Goal: Task Accomplishment & Management: Manage account settings

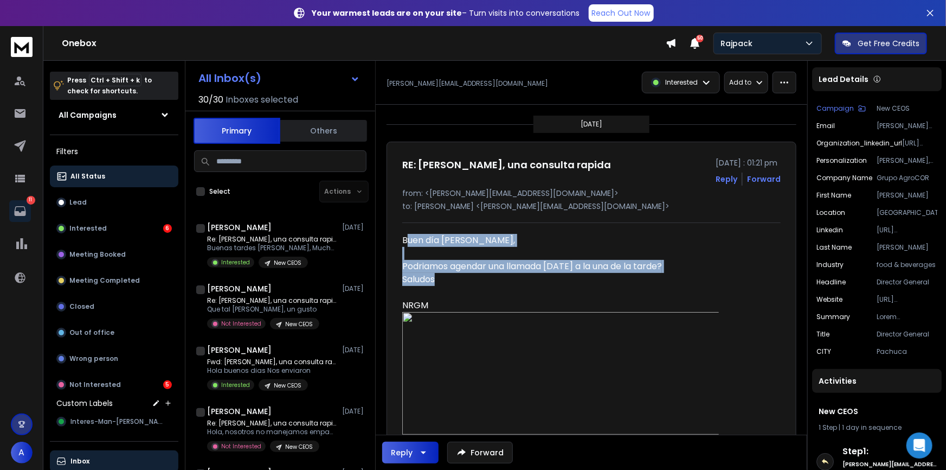
click at [778, 42] on div "Rajpack" at bounding box center [768, 43] width 94 height 11
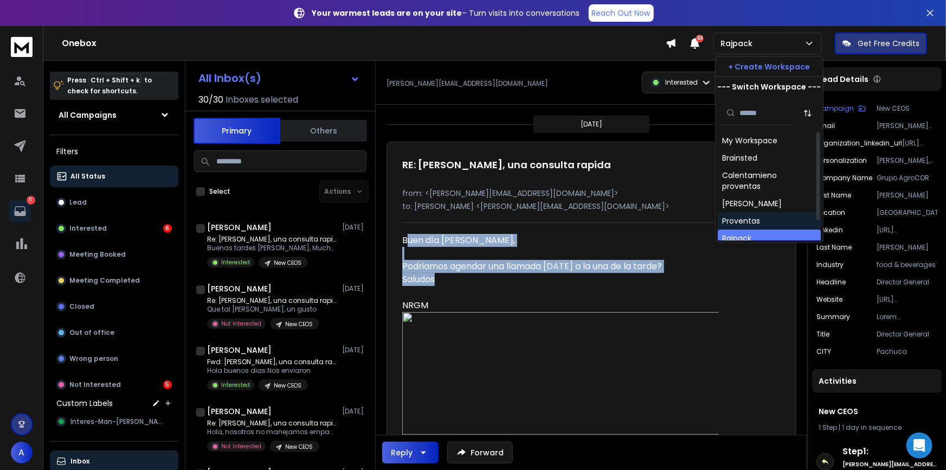
click at [750, 216] on div "Proventas" at bounding box center [741, 220] width 38 height 11
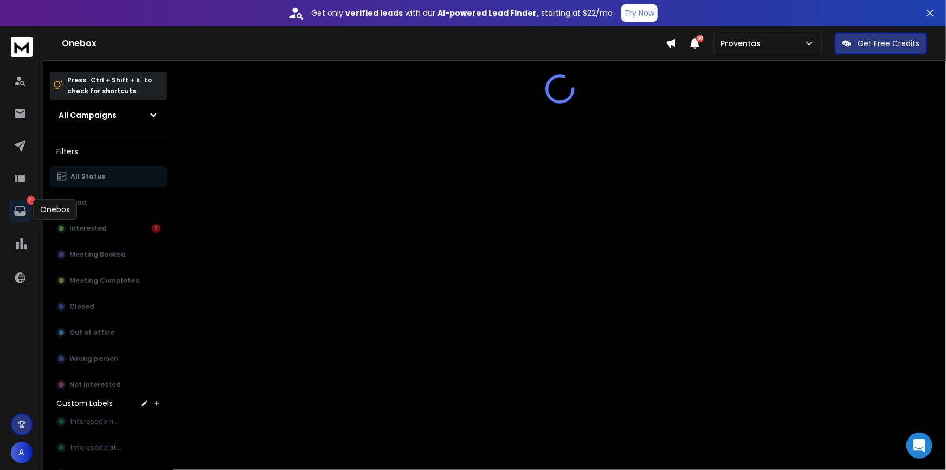
click at [23, 206] on icon at bounding box center [20, 210] width 13 height 13
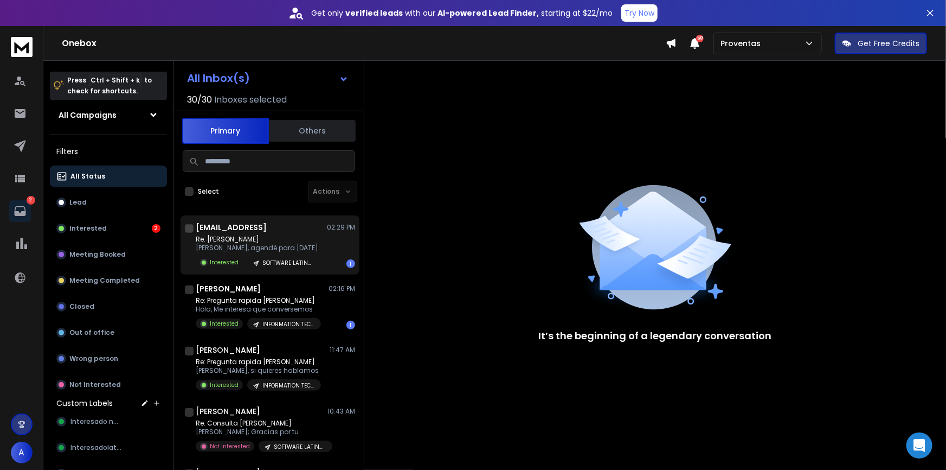
click at [315, 254] on div "Re: Federico Andres, agendé para este viernes Interested SOFTWARE LATINO ARG,CH…" at bounding box center [258, 251] width 125 height 33
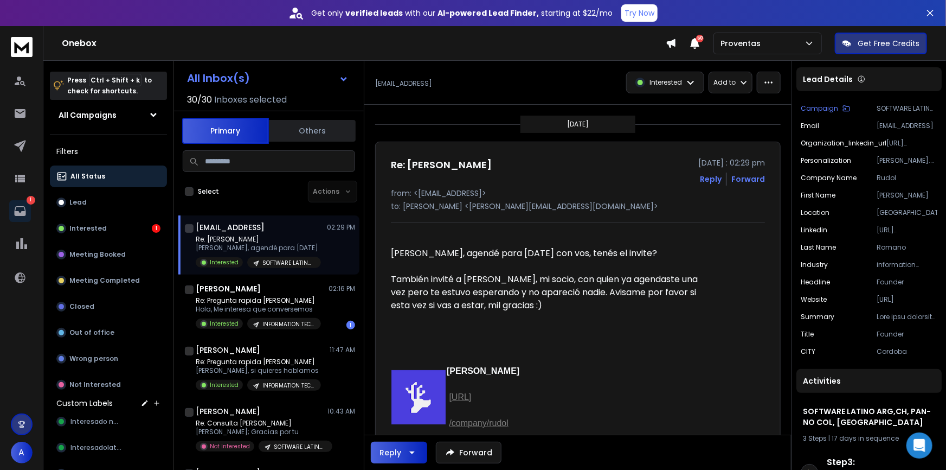
drag, startPoint x: 464, startPoint y: 278, endPoint x: 533, endPoint y: 282, distance: 68.5
click at [533, 282] on div "También invité a [PERSON_NAME], mi socio, con quien ya agendaste una vez pero t…" at bounding box center [549, 292] width 317 height 39
drag, startPoint x: 491, startPoint y: 399, endPoint x: 450, endPoint y: 396, distance: 40.8
click at [450, 396] on td "Federico Romano rudol.ai /company/rudol" at bounding box center [483, 397] width 74 height 66
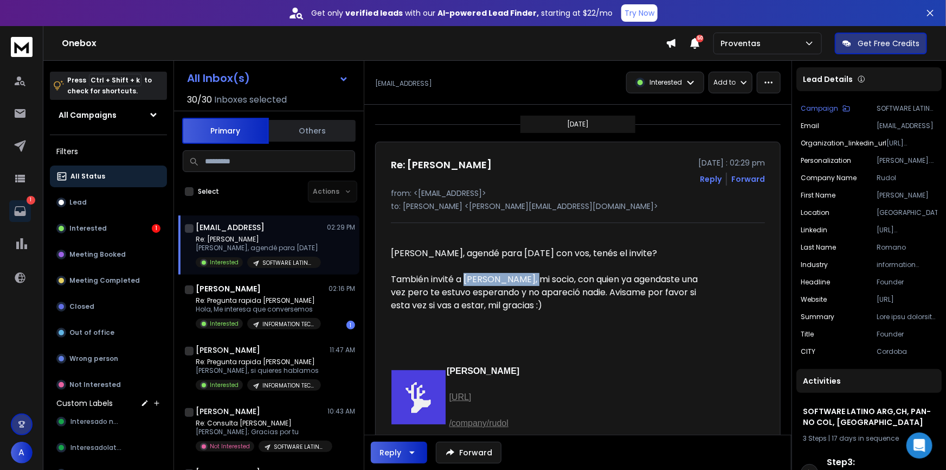
copy link "rudol.ai"
click at [402, 451] on div "Reply" at bounding box center [399, 452] width 39 height 13
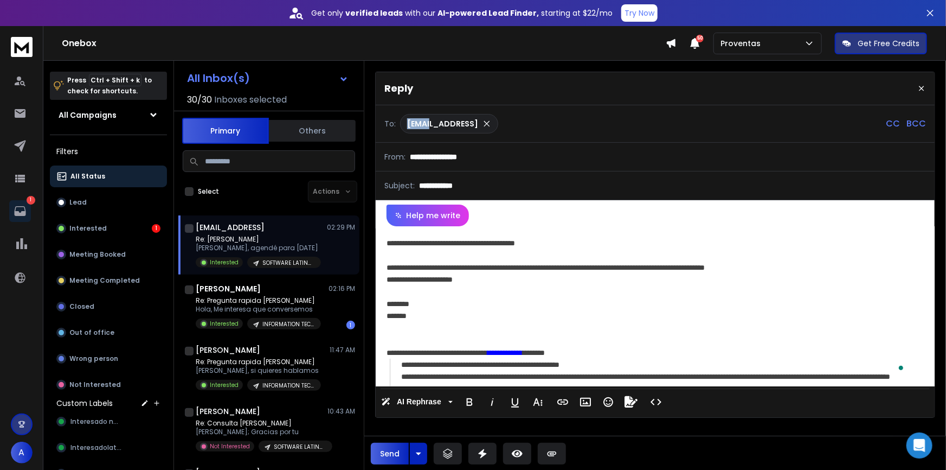
drag, startPoint x: 432, startPoint y: 124, endPoint x: 464, endPoint y: 128, distance: 32.3
click at [464, 128] on div "fede@rudol.ai" at bounding box center [449, 124] width 98 height 20
copy p "fede@"
click at [426, 160] on input "**********" at bounding box center [668, 156] width 516 height 11
drag, startPoint x: 427, startPoint y: 159, endPoint x: 403, endPoint y: 142, distance: 29.2
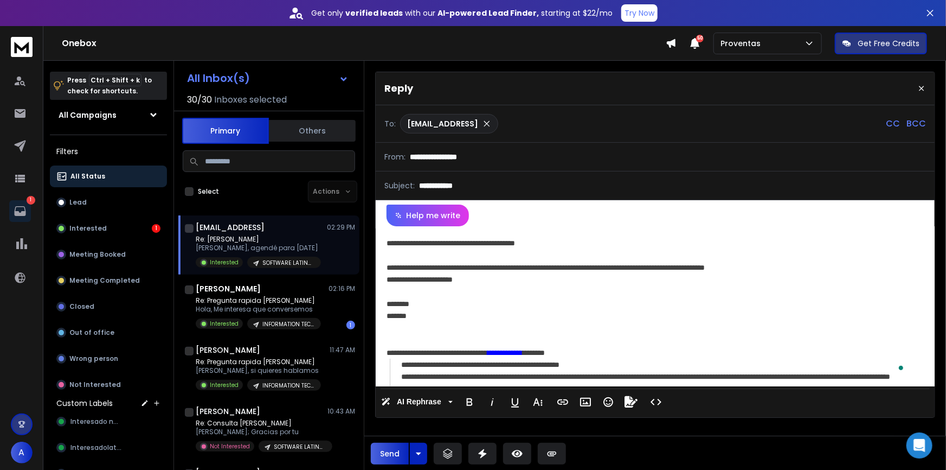
click at [403, 152] on div "**********" at bounding box center [655, 157] width 559 height 28
type input "**********"
click at [399, 454] on button "Send" at bounding box center [390, 454] width 38 height 22
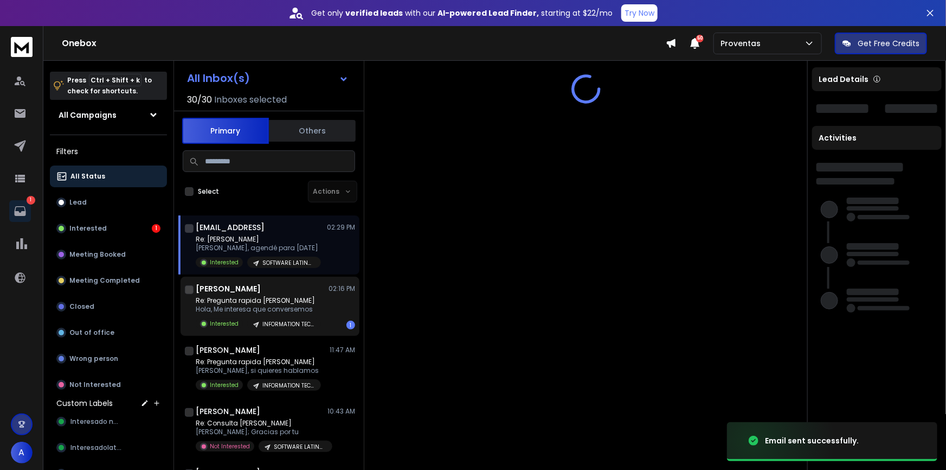
click at [248, 303] on p "Re: Pregunta rapida Mario" at bounding box center [258, 300] width 125 height 9
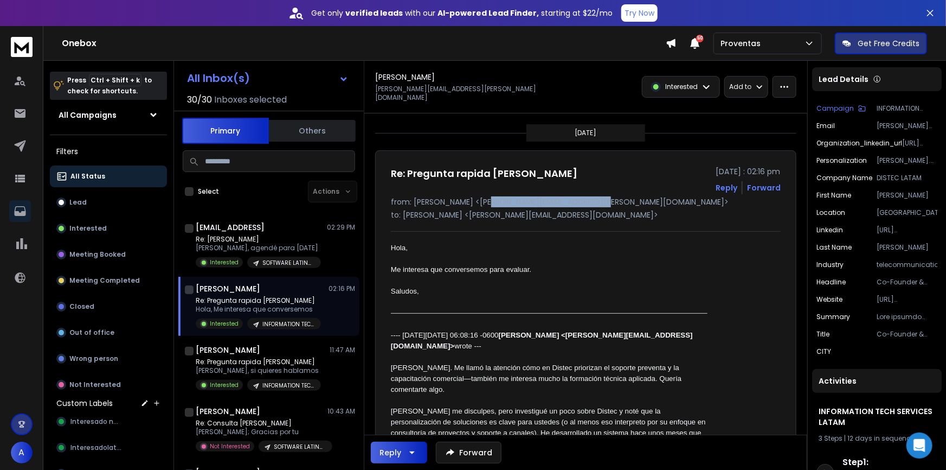
drag, startPoint x: 484, startPoint y: 192, endPoint x: 601, endPoint y: 194, distance: 117.2
click at [601, 196] on p "from: Mario Mazariegos <mario.mazariegos@distec.net>" at bounding box center [586, 201] width 390 height 11
copy p "mario.mazariegos@distec.net"
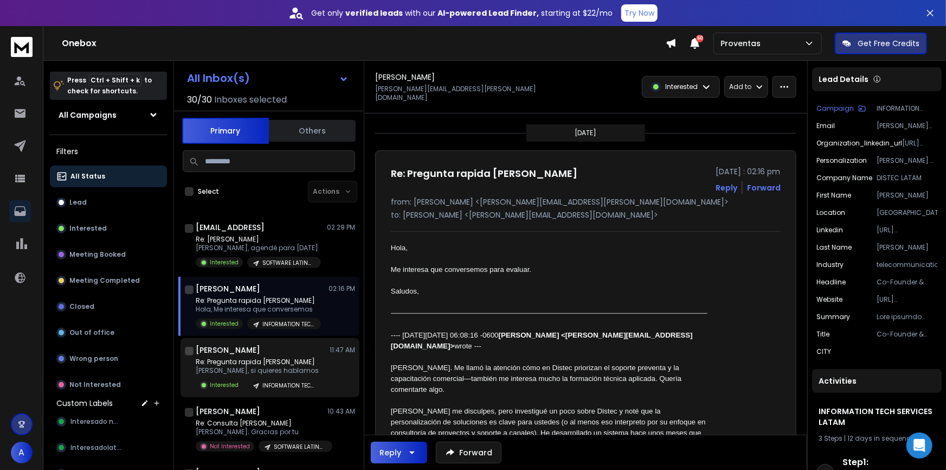
click at [269, 379] on div "INFORMATION TECH SERVICES LATAM" at bounding box center [284, 384] width 74 height 11
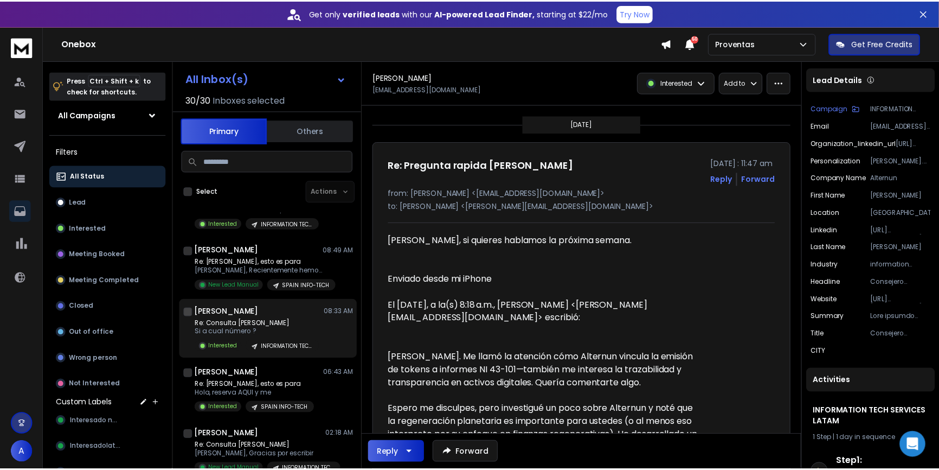
scroll to position [394, 0]
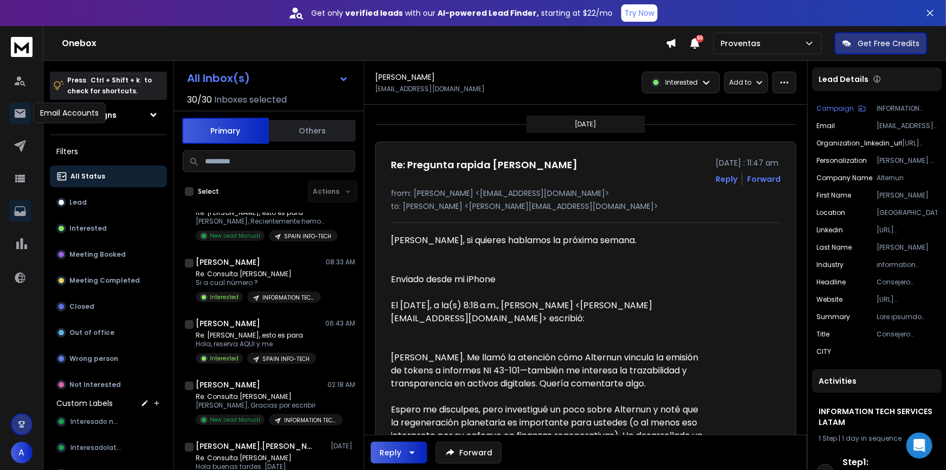
click at [25, 104] on link at bounding box center [20, 114] width 22 height 22
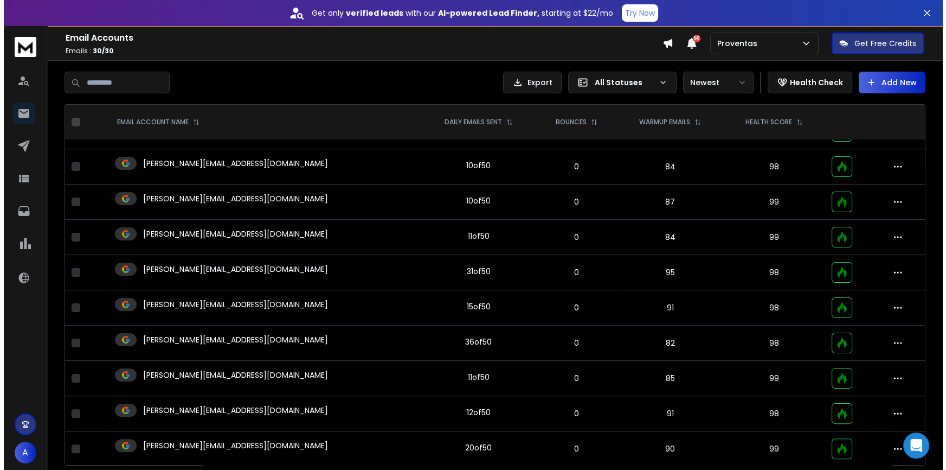
scroll to position [195, 0]
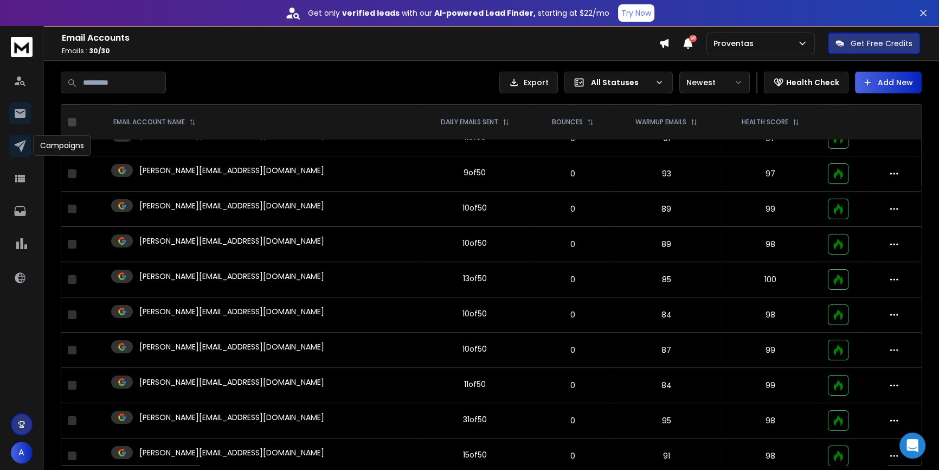
click at [26, 145] on icon at bounding box center [20, 145] width 13 height 13
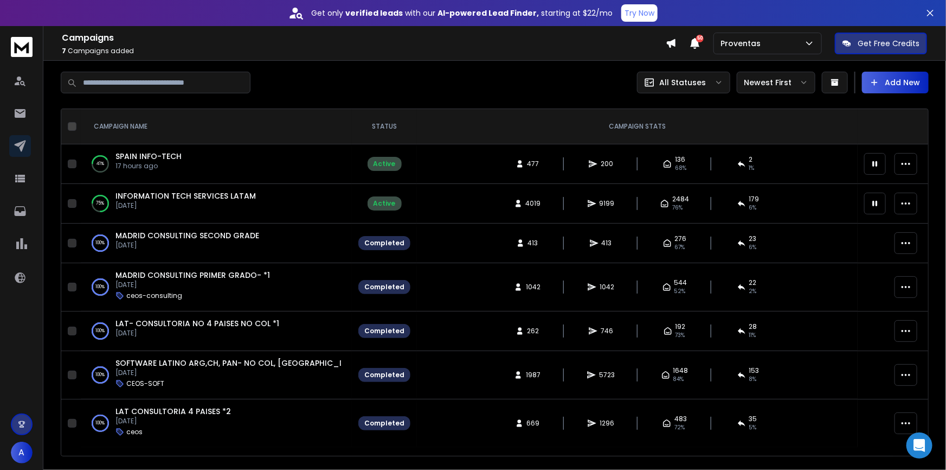
click at [158, 194] on span "INFORMATION TECH SERVICES LATAM" at bounding box center [186, 195] width 140 height 11
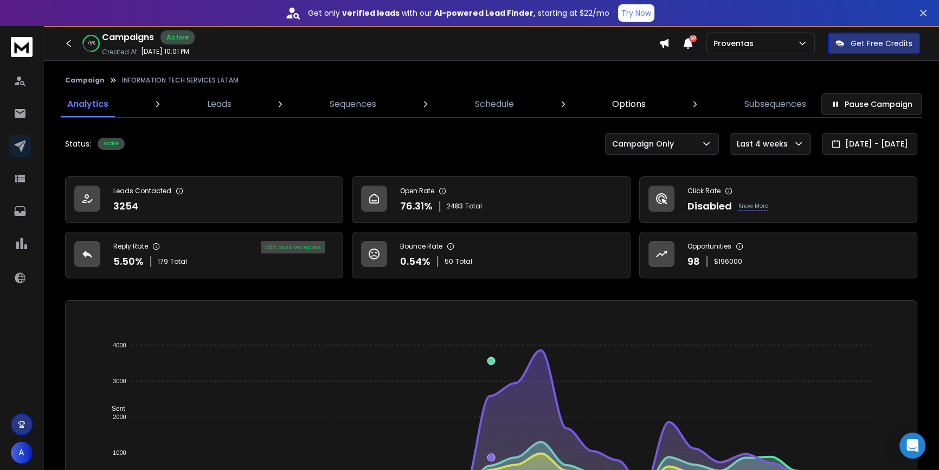
click at [637, 105] on p "Options" at bounding box center [629, 104] width 34 height 13
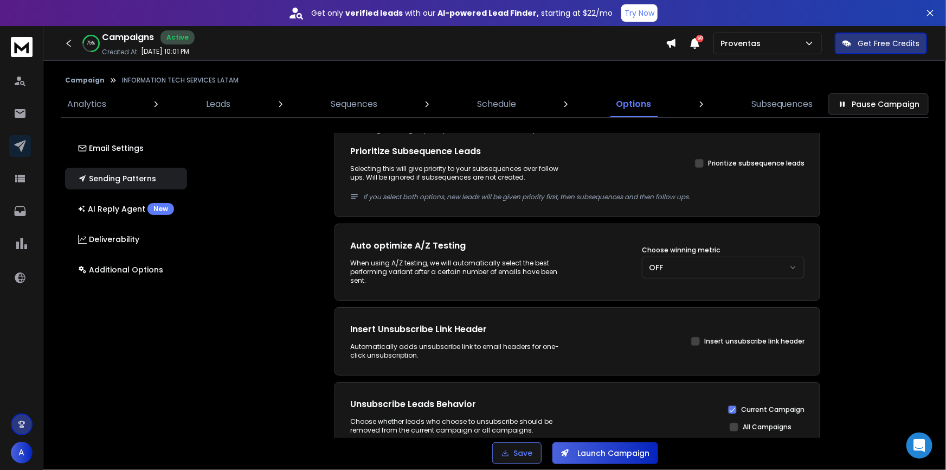
scroll to position [515, 0]
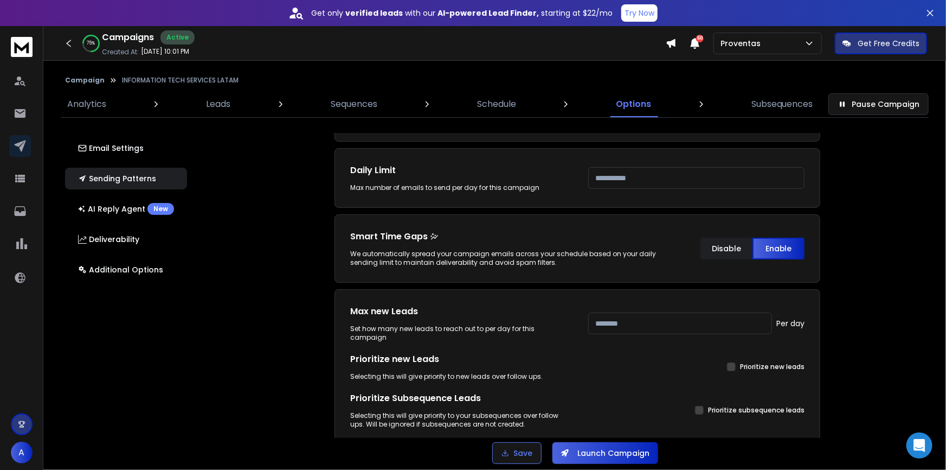
click at [623, 324] on input "**" at bounding box center [680, 323] width 184 height 22
type input "***"
click at [625, 174] on input "***" at bounding box center [696, 178] width 216 height 22
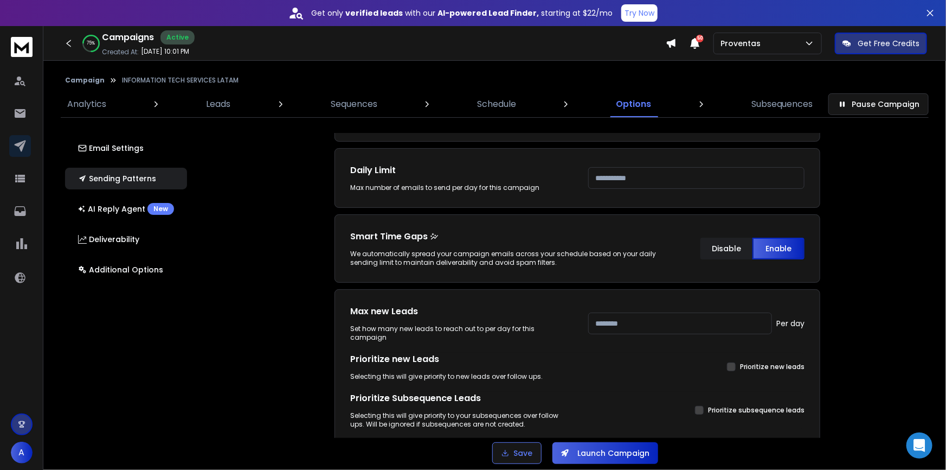
click at [625, 174] on input "***" at bounding box center [696, 178] width 216 height 22
type input "****"
click at [624, 451] on button "Launch Campaign" at bounding box center [606, 453] width 106 height 22
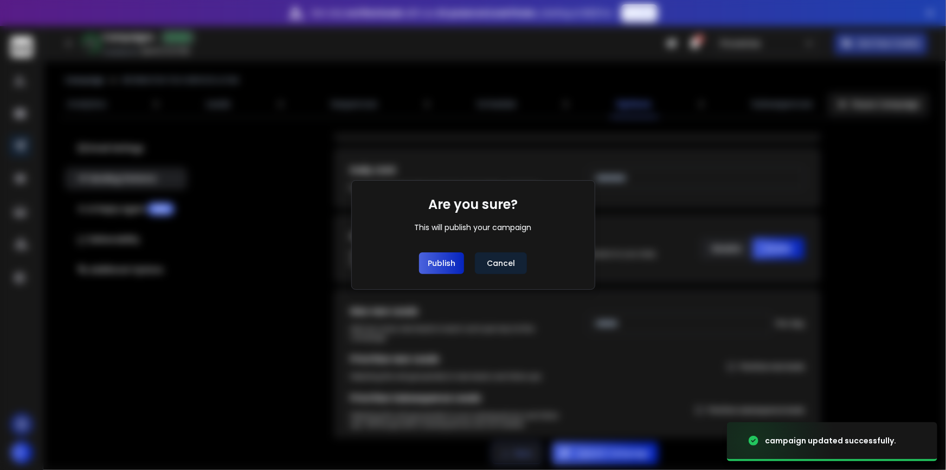
click at [439, 259] on button "Publish" at bounding box center [441, 263] width 45 height 22
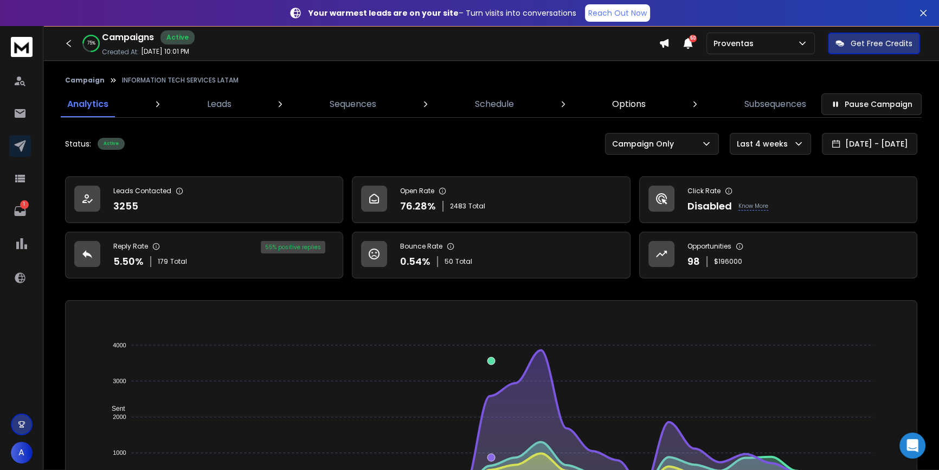
click at [629, 99] on p "Options" at bounding box center [629, 104] width 34 height 13
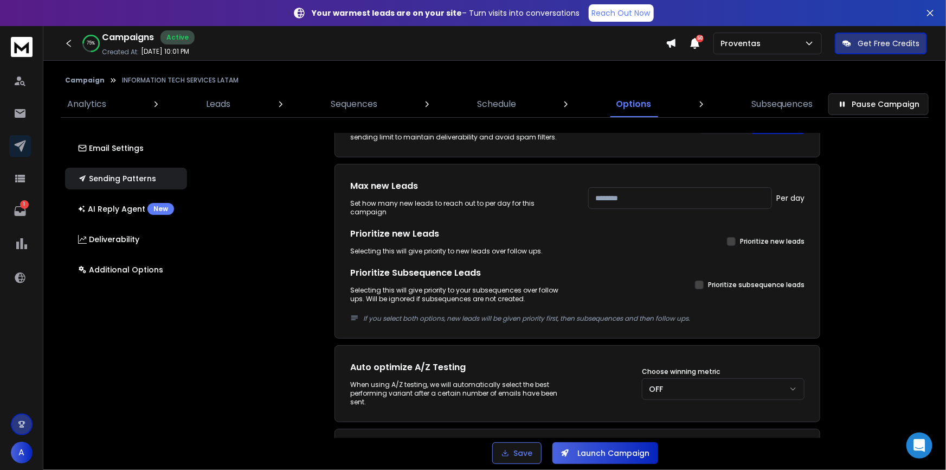
scroll to position [690, 0]
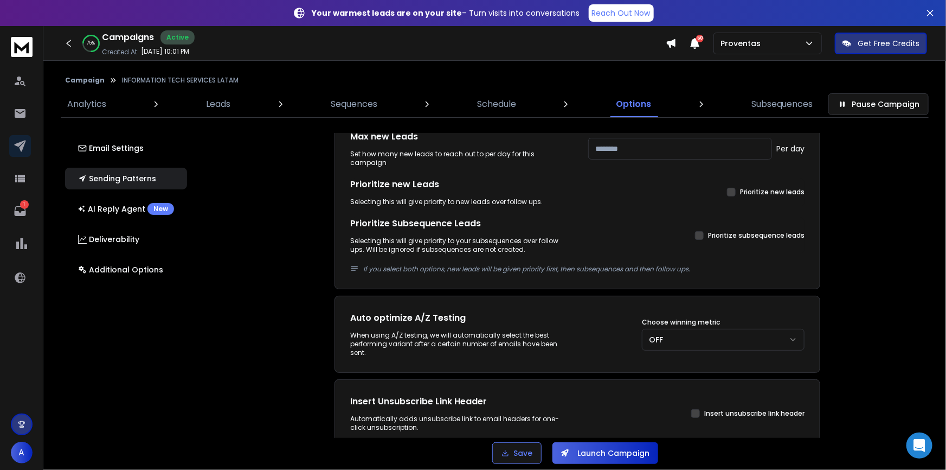
drag, startPoint x: 625, startPoint y: 152, endPoint x: 557, endPoint y: 151, distance: 68.3
click at [557, 151] on div "Max new Leads Set how many new leads to reach out to per day for this campaign …" at bounding box center [577, 148] width 454 height 37
type input "****"
click at [618, 450] on button "Launch Campaign" at bounding box center [606, 453] width 106 height 22
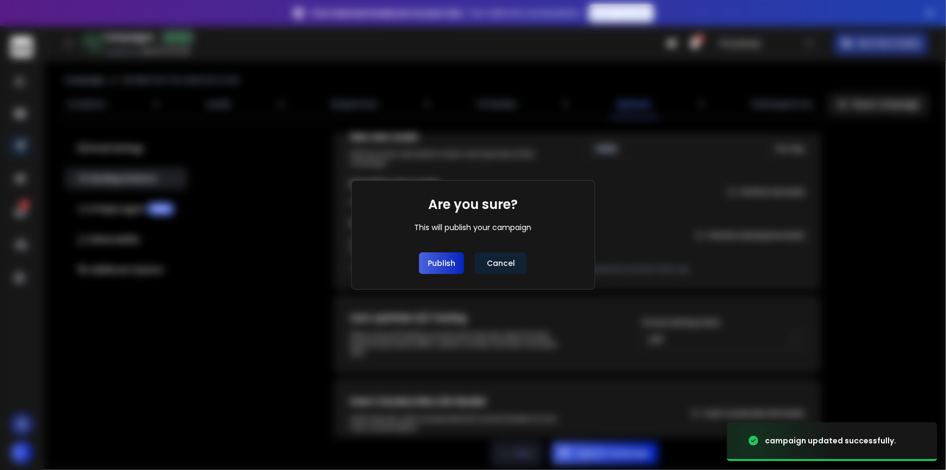
click at [445, 249] on div "Are you sure? This will publish your campaign Publish Cancel" at bounding box center [473, 235] width 213 height 78
click at [450, 269] on button "Publish" at bounding box center [441, 263] width 45 height 22
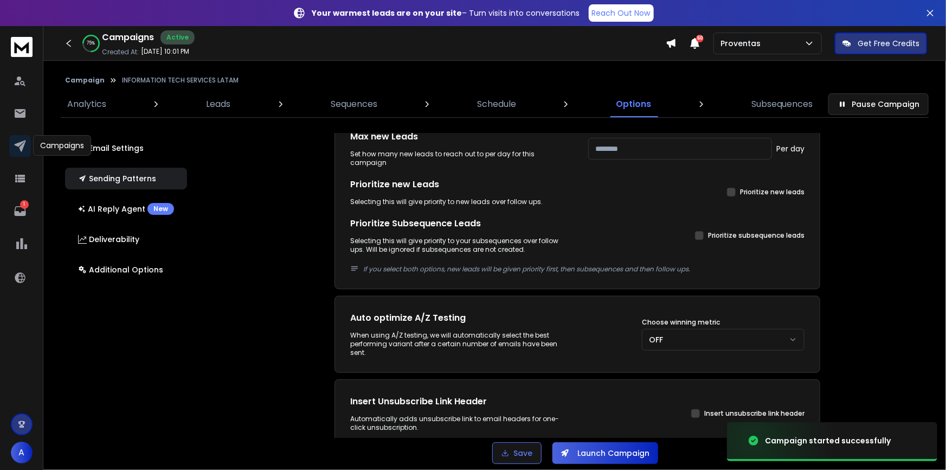
click at [28, 147] on link at bounding box center [20, 146] width 22 height 22
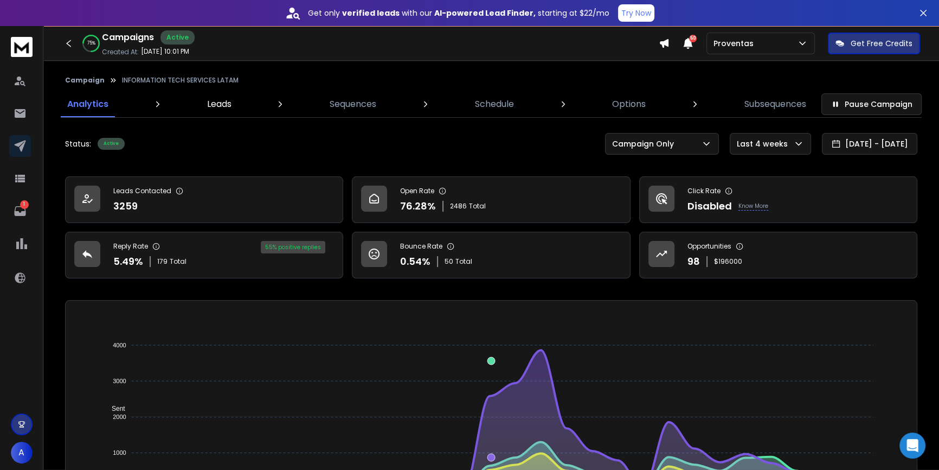
click at [225, 106] on p "Leads" at bounding box center [219, 104] width 24 height 13
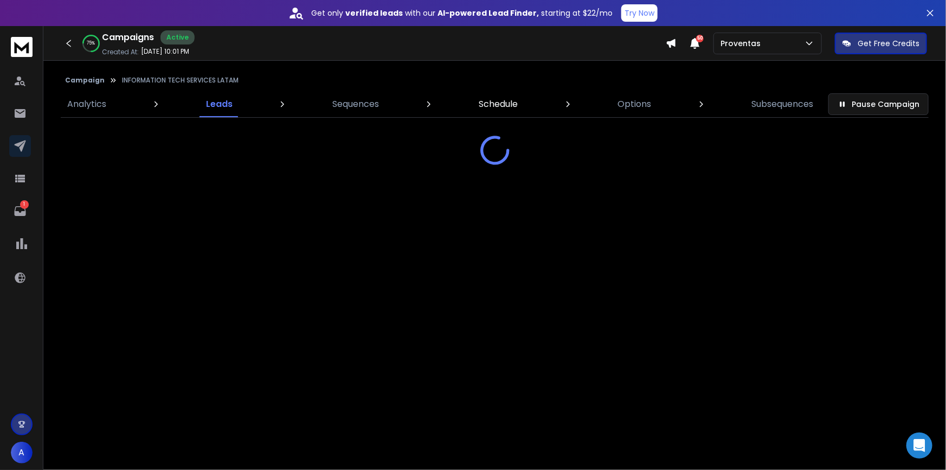
click at [513, 103] on p "Schedule" at bounding box center [498, 104] width 39 height 13
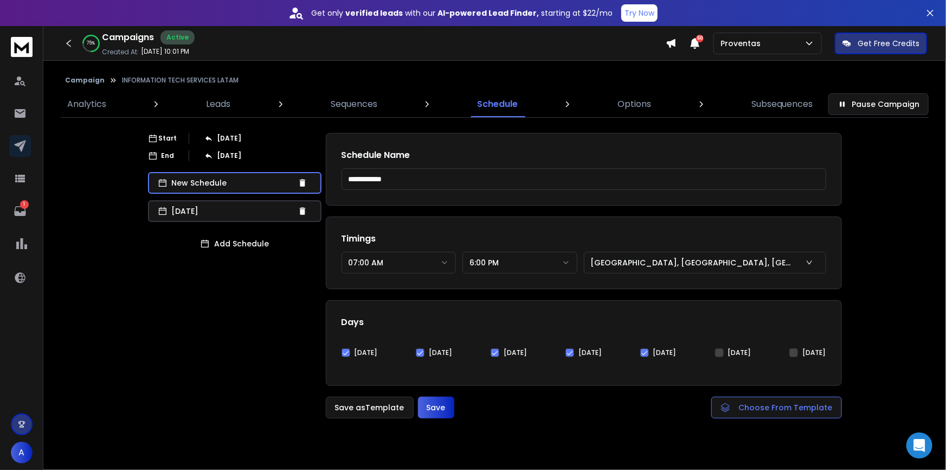
click at [442, 408] on button "Save" at bounding box center [436, 407] width 36 height 22
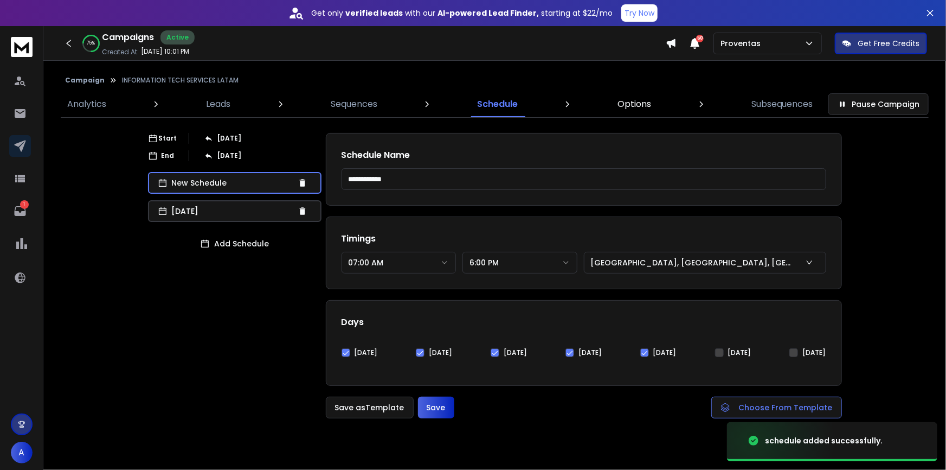
click at [640, 101] on p "Options" at bounding box center [635, 104] width 34 height 13
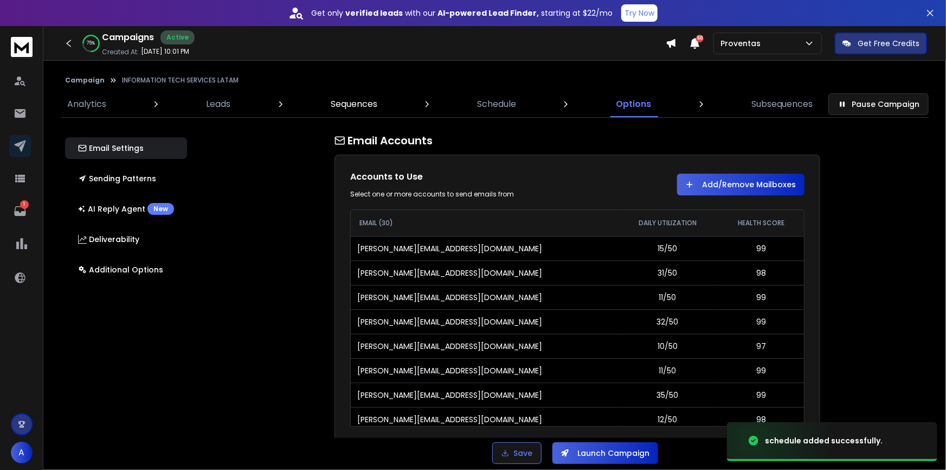
click at [358, 107] on p "Sequences" at bounding box center [354, 104] width 47 height 13
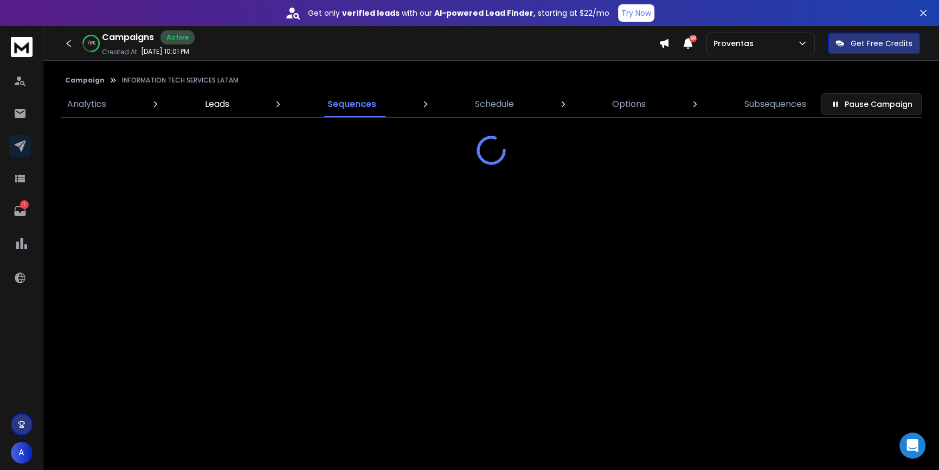
click at [228, 103] on p "Leads" at bounding box center [217, 104] width 24 height 13
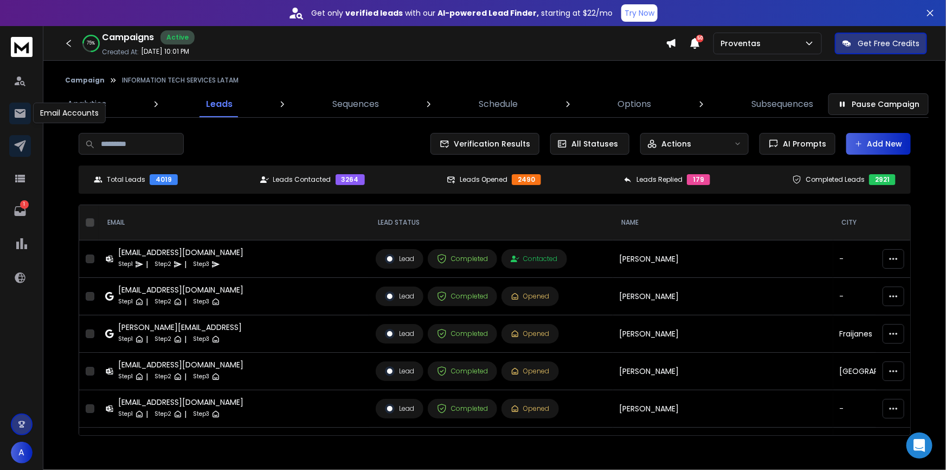
click at [14, 114] on icon at bounding box center [20, 113] width 13 height 13
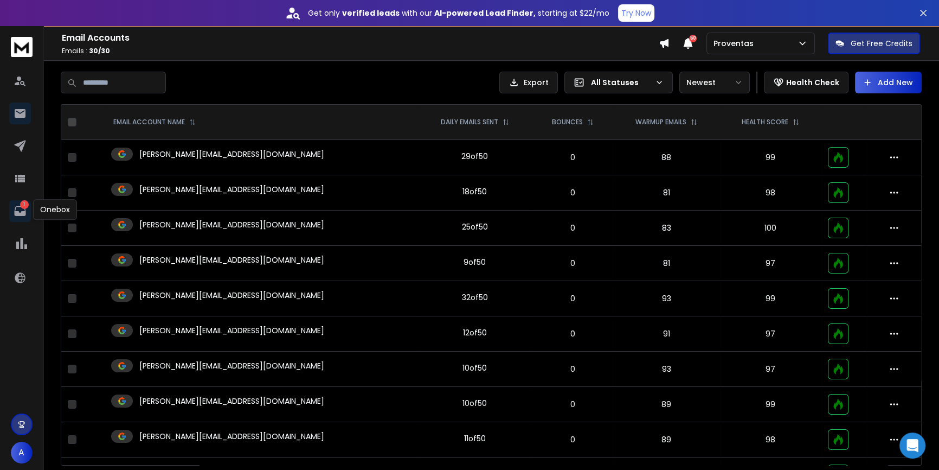
click at [22, 208] on icon at bounding box center [20, 210] width 13 height 13
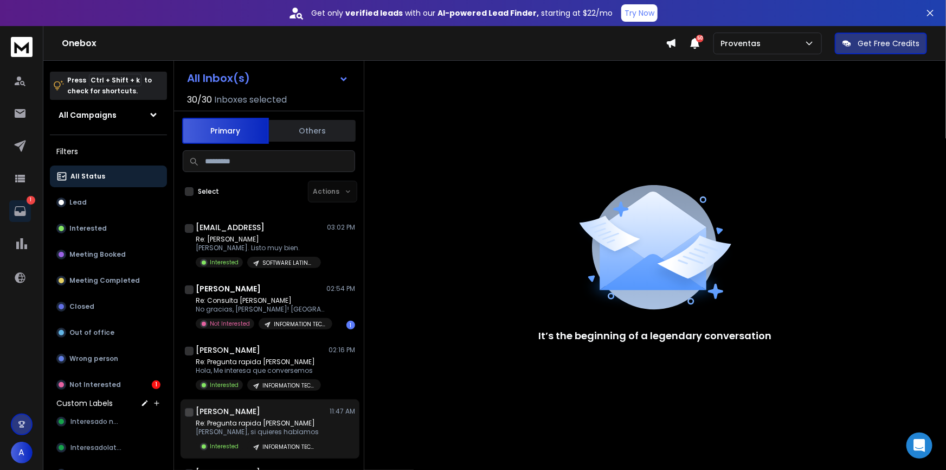
click at [304, 427] on p "Hola Andrés, si quieres hablamos" at bounding box center [258, 431] width 125 height 9
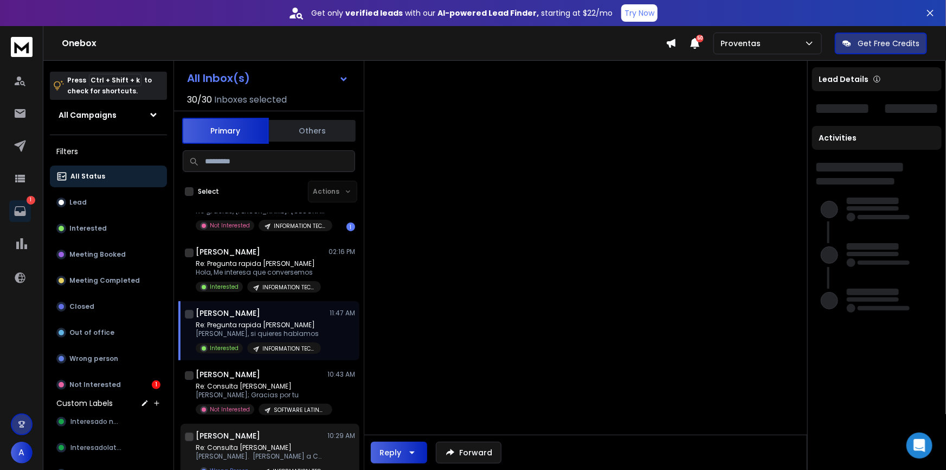
scroll to position [148, 0]
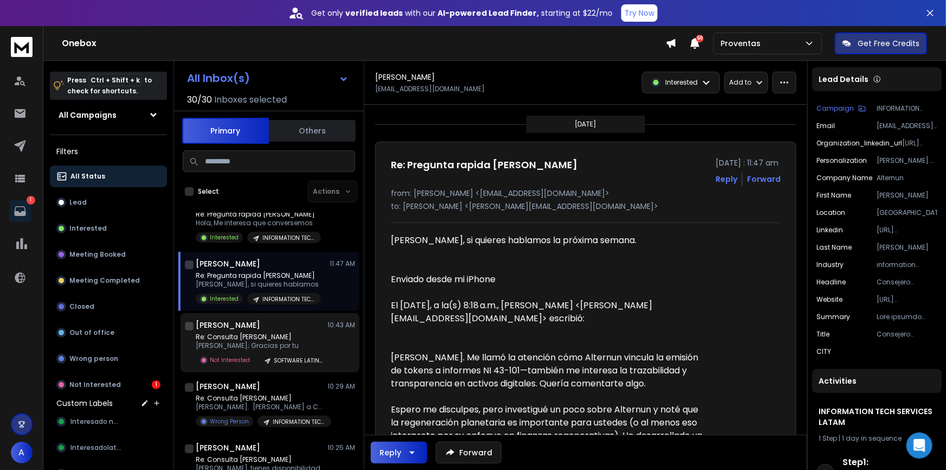
click at [265, 328] on div "Romilio Corona 10:43 AM" at bounding box center [275, 324] width 159 height 11
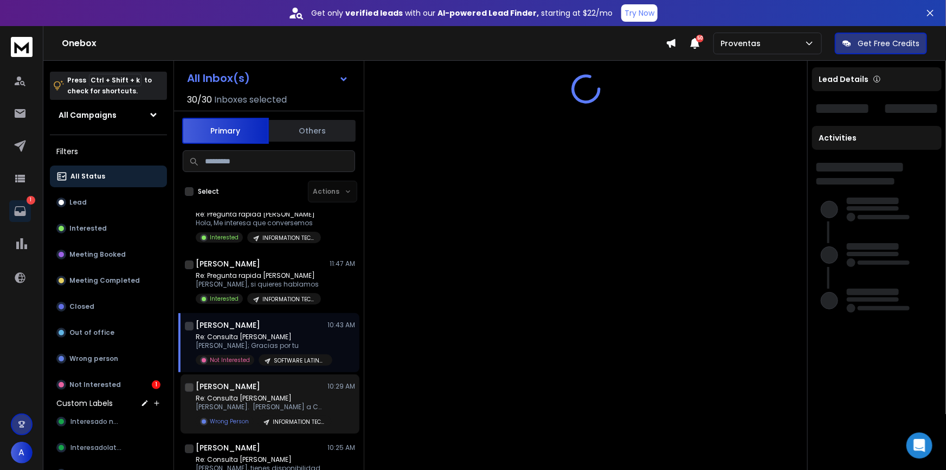
click at [268, 401] on p "Re: Consulta Alex" at bounding box center [261, 398] width 130 height 9
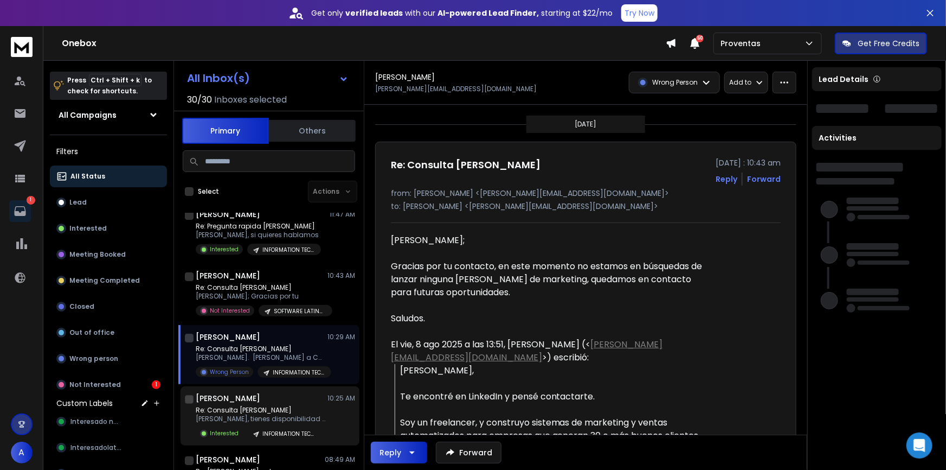
click at [274, 406] on p "Re: Consulta Martin" at bounding box center [261, 410] width 130 height 9
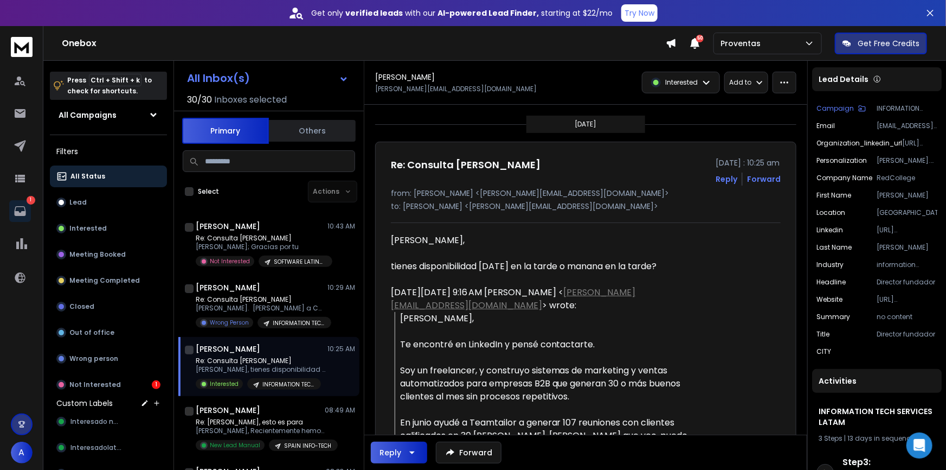
click at [278, 423] on p "Re: Joan, esto es para" at bounding box center [261, 422] width 130 height 9
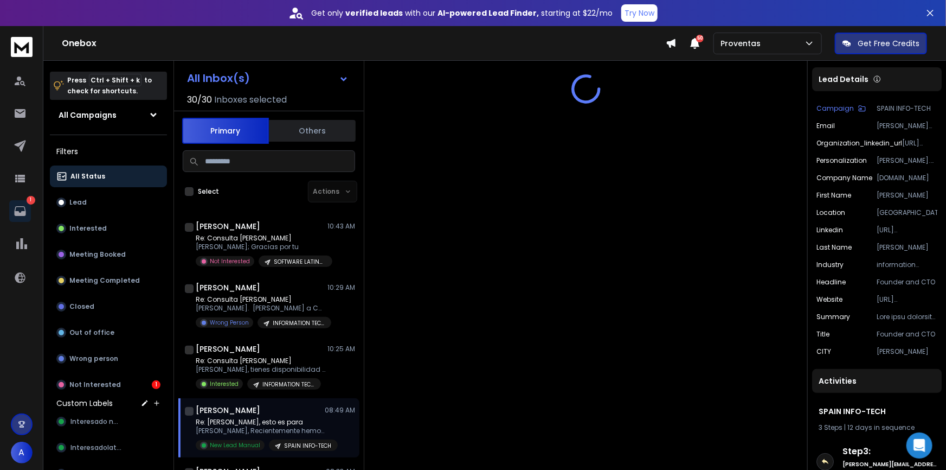
scroll to position [296, 0]
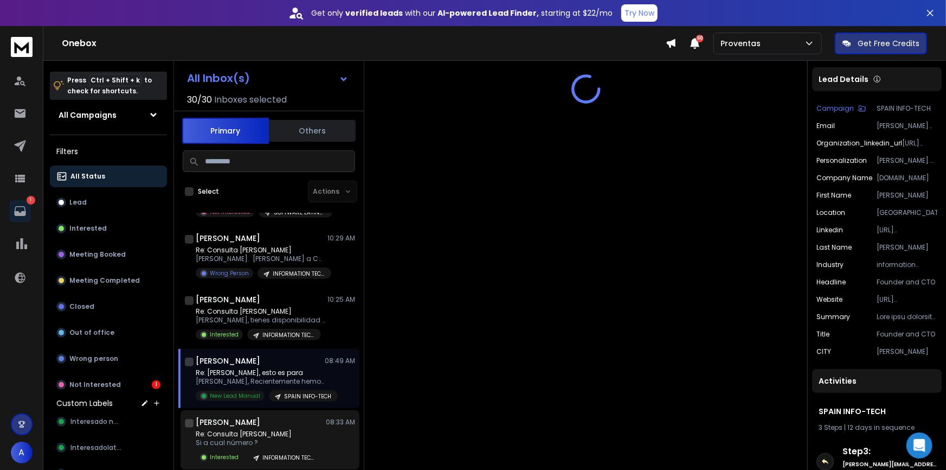
click at [281, 426] on div "David Folgoas 08:33 AM" at bounding box center [275, 422] width 159 height 11
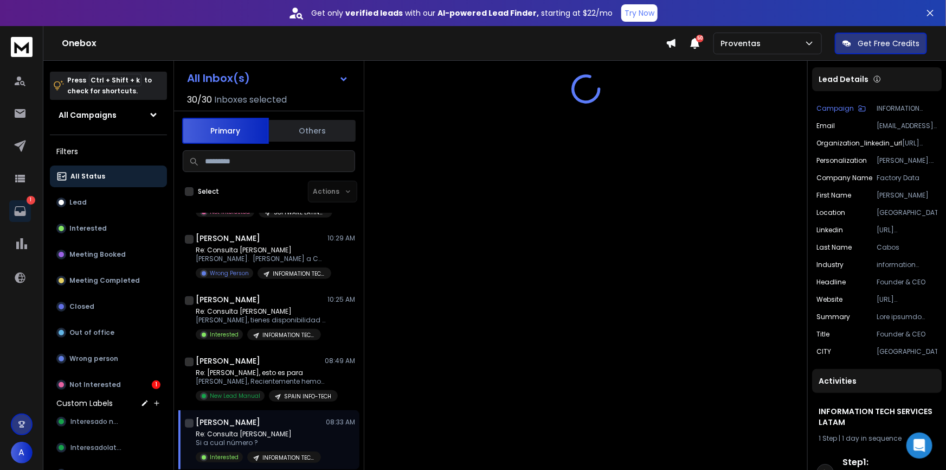
scroll to position [394, 0]
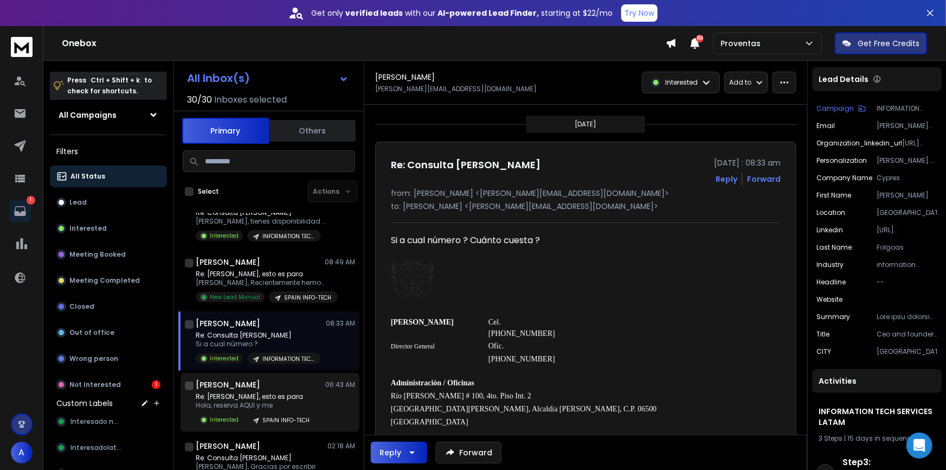
click at [312, 387] on div "Sebastian Barajas 06:43 AM" at bounding box center [275, 384] width 159 height 11
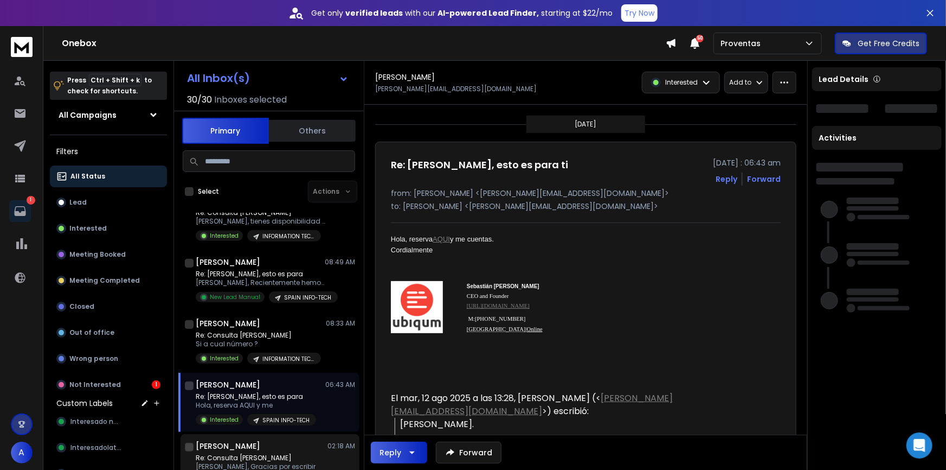
click at [305, 449] on div "Alberto Domínguez 02:18 AM" at bounding box center [275, 445] width 159 height 11
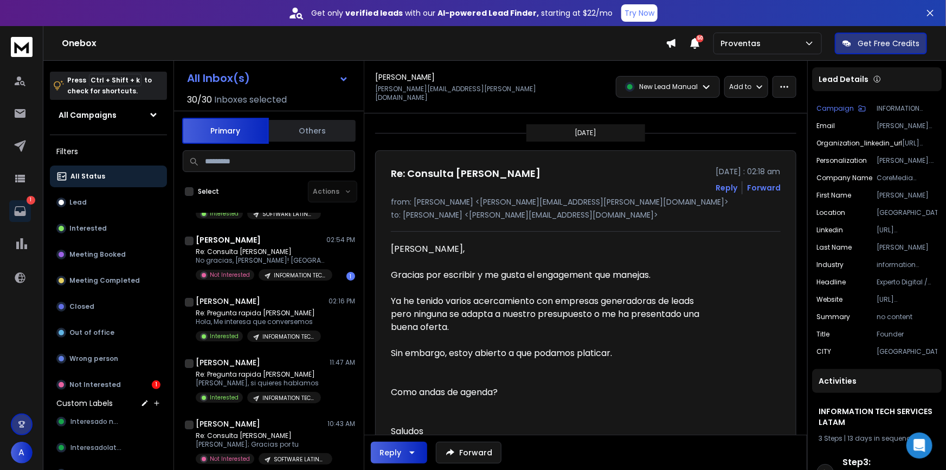
scroll to position [0, 0]
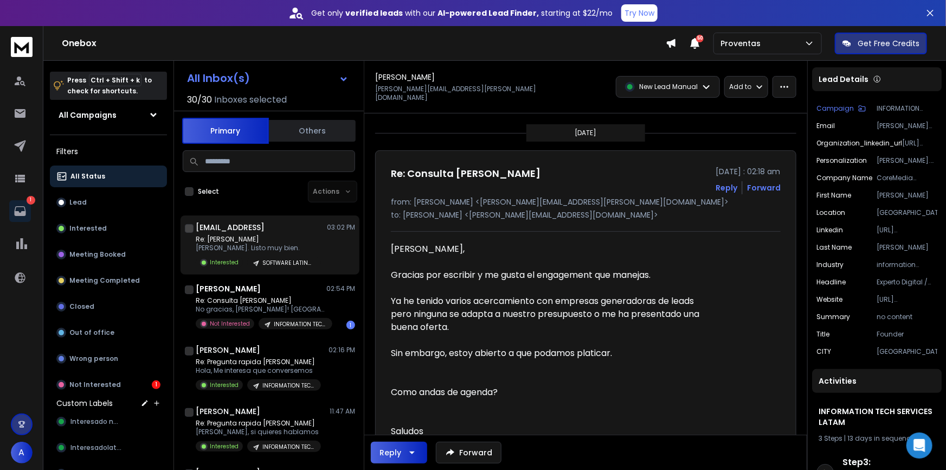
click at [308, 255] on div "Re: Federico Hola Federico. Listo muy bien. Interested SOFTWARE LATINO ARG,CH, …" at bounding box center [258, 251] width 125 height 33
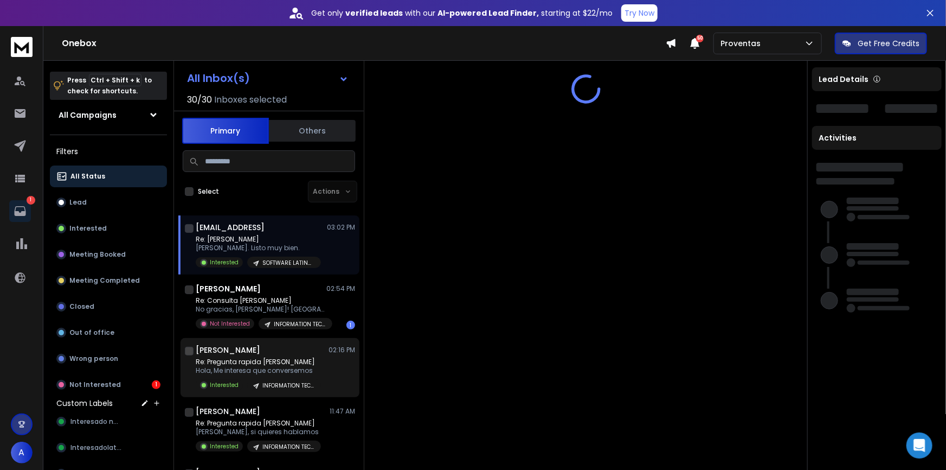
click at [286, 369] on p "Hola, Me interesa que conversemos" at bounding box center [258, 370] width 125 height 9
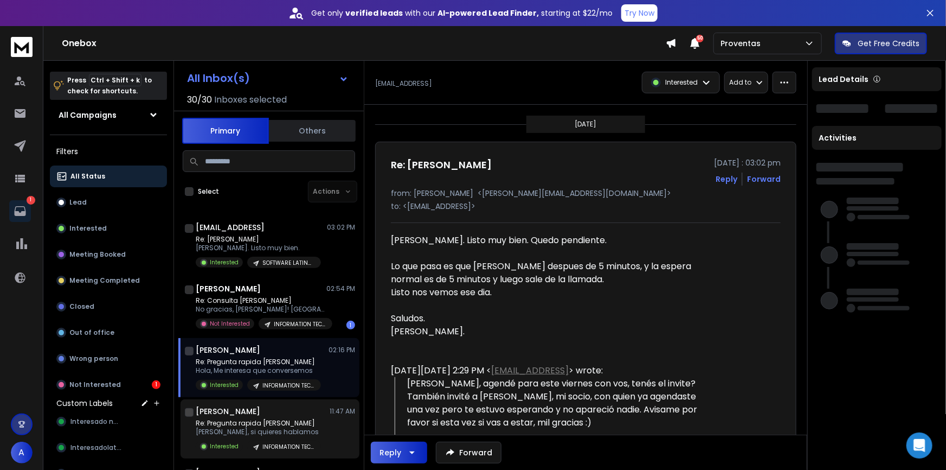
click at [286, 419] on p "Re: Pregunta rapida Jose" at bounding box center [258, 423] width 125 height 9
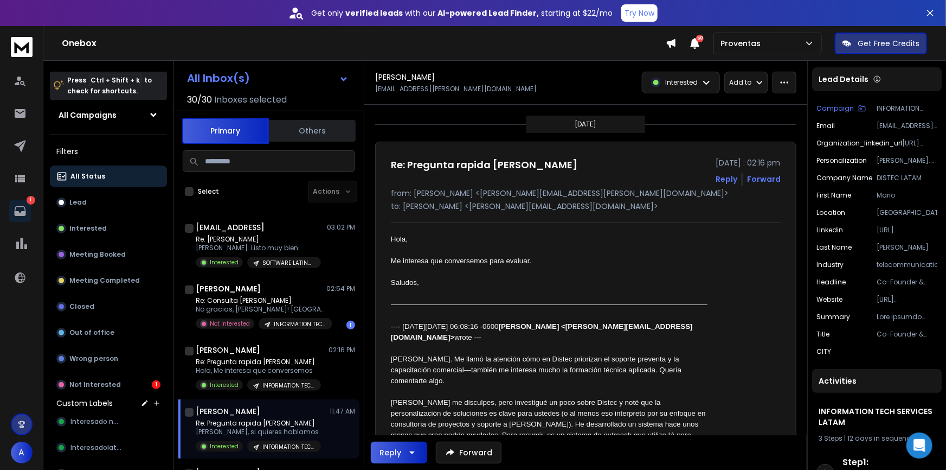
scroll to position [49, 0]
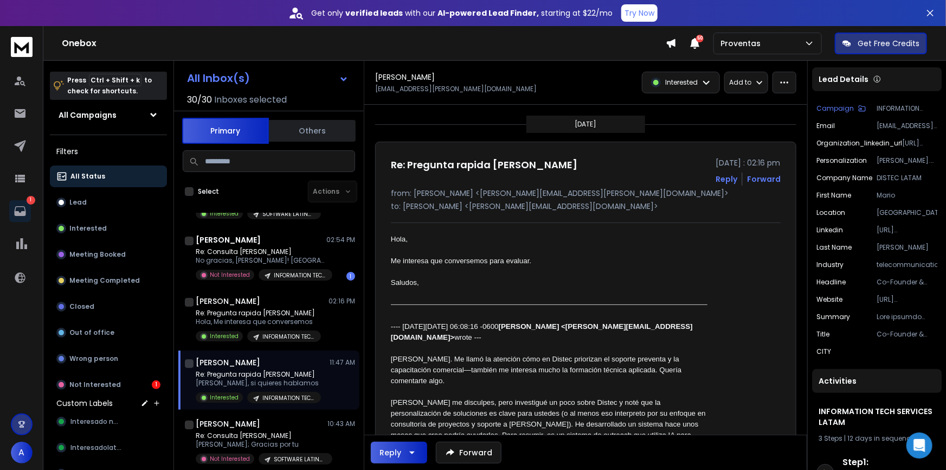
click at [315, 124] on button "Others" at bounding box center [312, 131] width 87 height 24
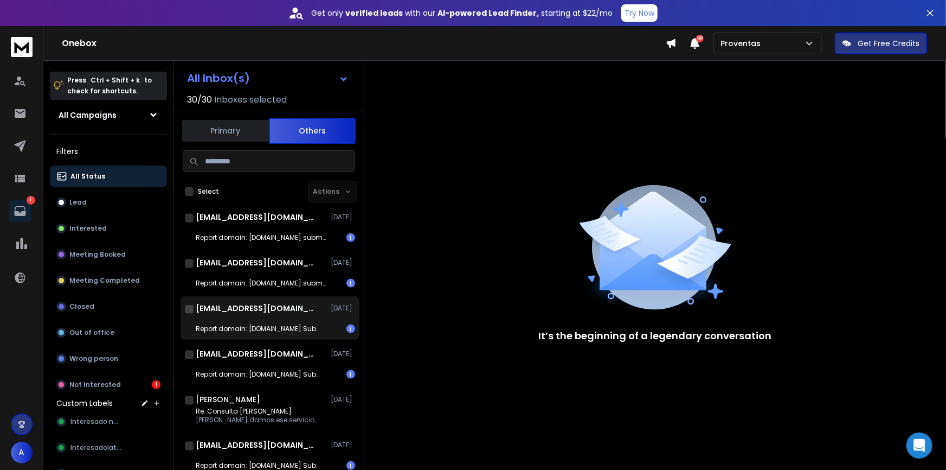
scroll to position [789, 0]
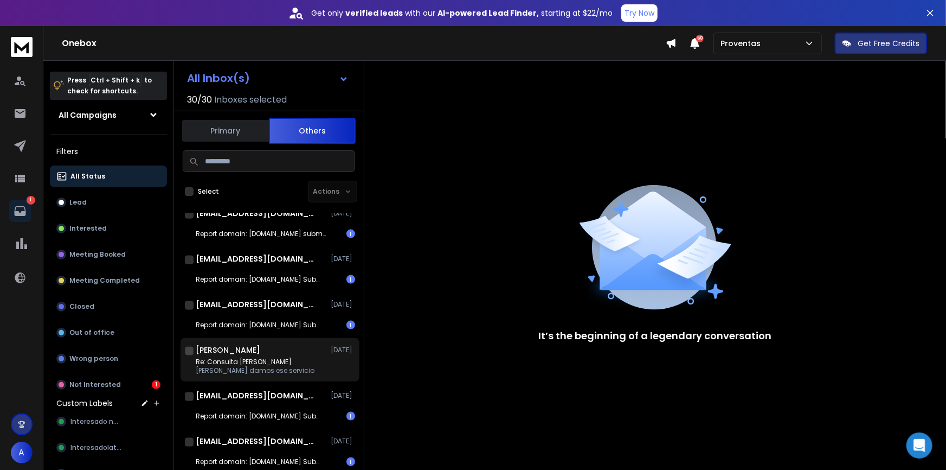
click at [309, 358] on p "Re: Consulta Fabiana" at bounding box center [255, 361] width 119 height 9
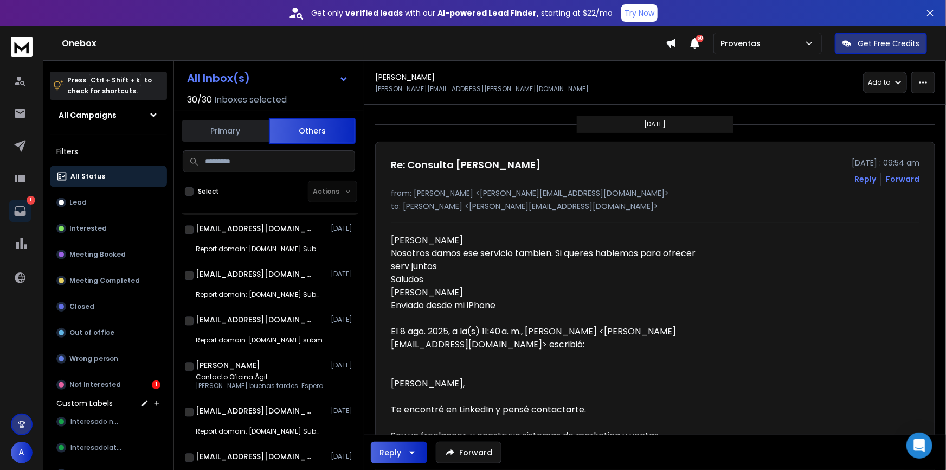
scroll to position [1232, 0]
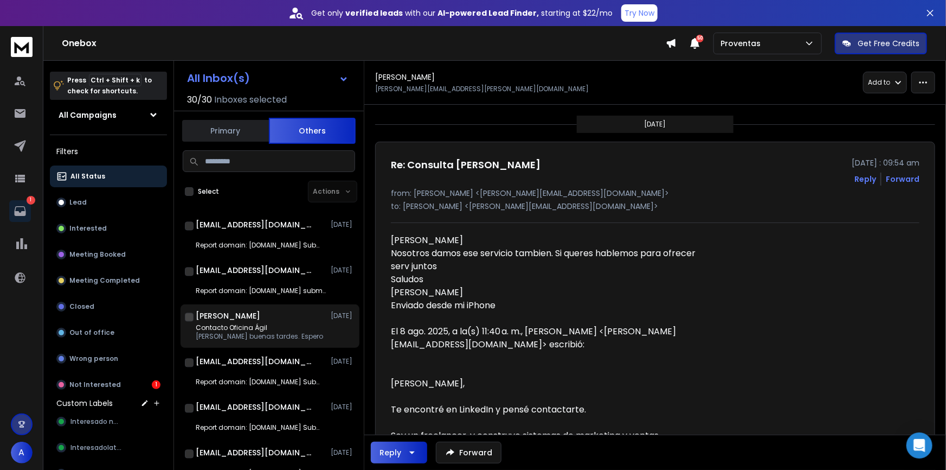
click at [301, 327] on p "Contacto Oficina Ágil" at bounding box center [259, 328] width 127 height 9
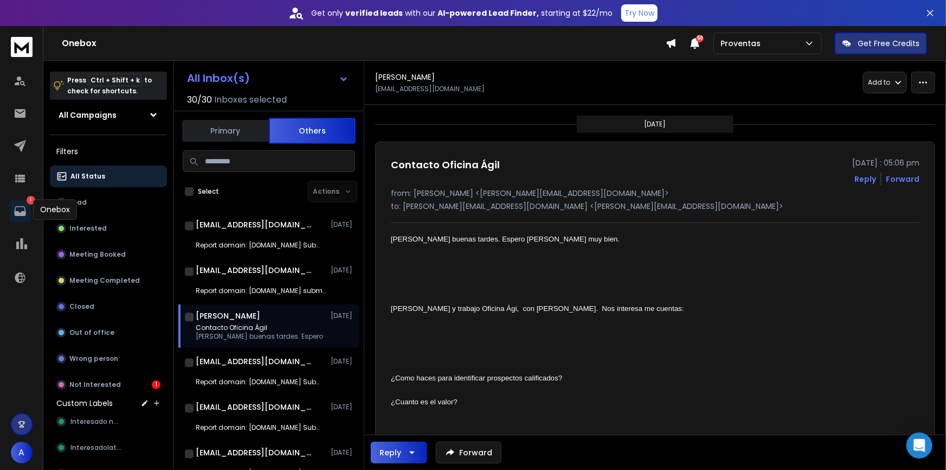
click at [23, 217] on link "1" at bounding box center [20, 211] width 22 height 22
click at [20, 117] on icon at bounding box center [20, 113] width 13 height 13
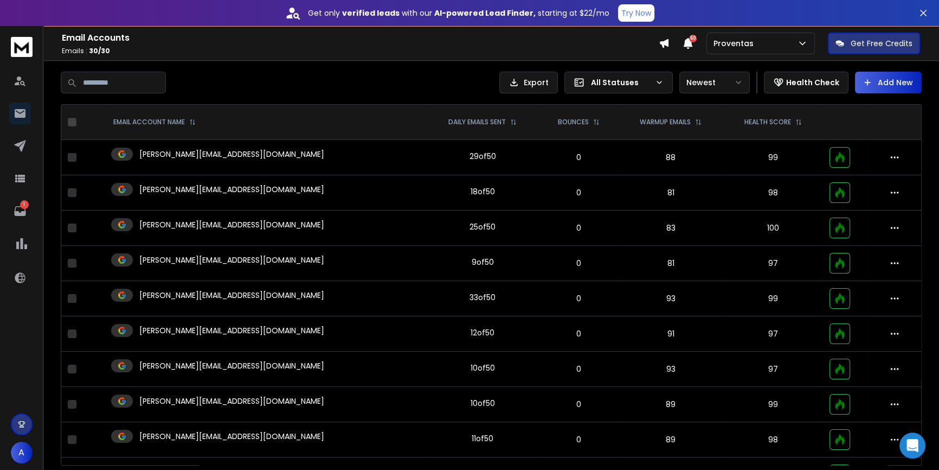
click at [470, 56] on div "Email Accounts Emails : 30 / 30 50 Proventas Get Free Credits" at bounding box center [469, 43] width 939 height 35
click at [22, 208] on icon at bounding box center [20, 210] width 13 height 13
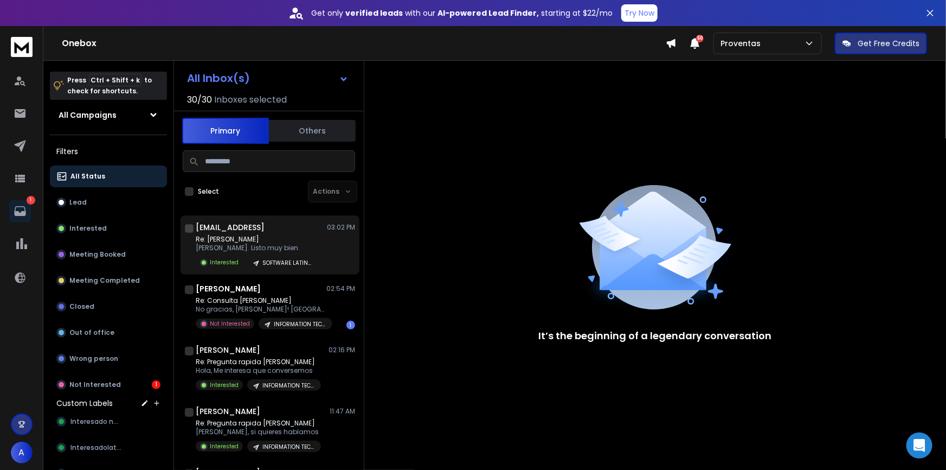
click at [273, 233] on div "fede@rudol.ai 03:02 PM Re: Federico Hola Federico. Listo muy bien. Interested S…" at bounding box center [275, 245] width 159 height 46
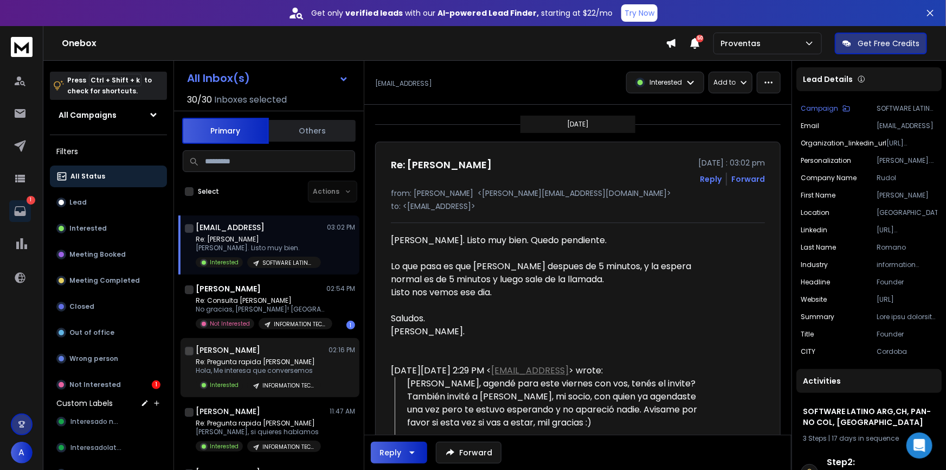
click at [297, 355] on div "Mario Mazariegos 02:16 PM Re: Pregunta rapida Mario Hola, Me interesa que conve…" at bounding box center [275, 367] width 159 height 46
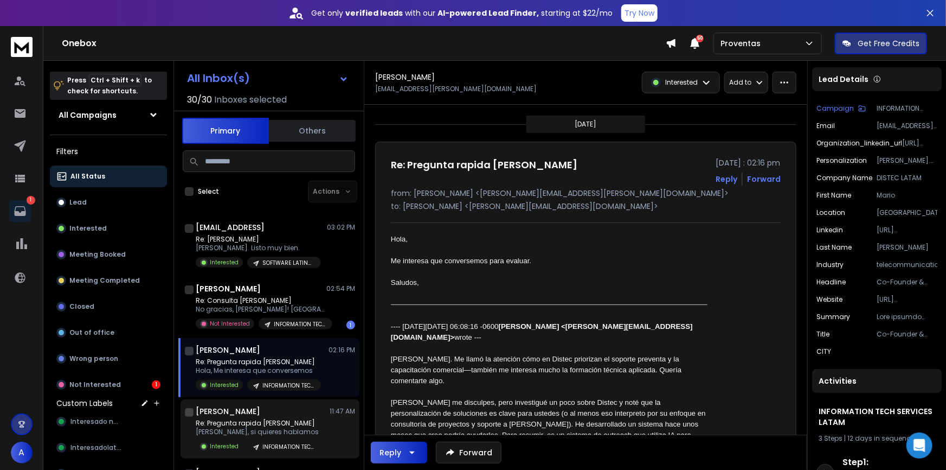
scroll to position [49, 0]
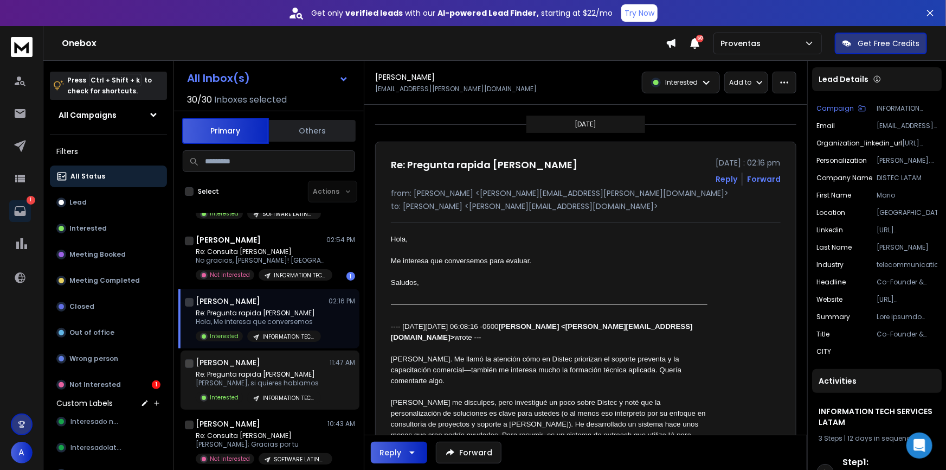
click at [297, 362] on div "Santiago Gomez 11:47 AM" at bounding box center [275, 362] width 159 height 11
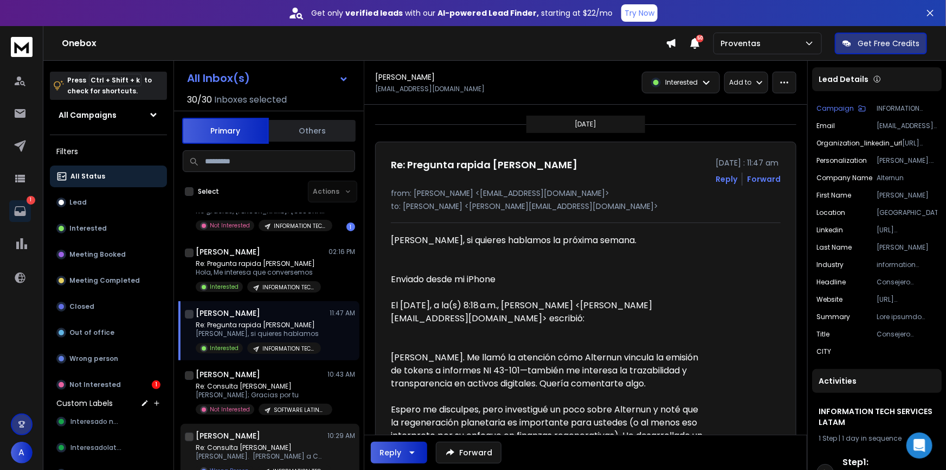
scroll to position [148, 0]
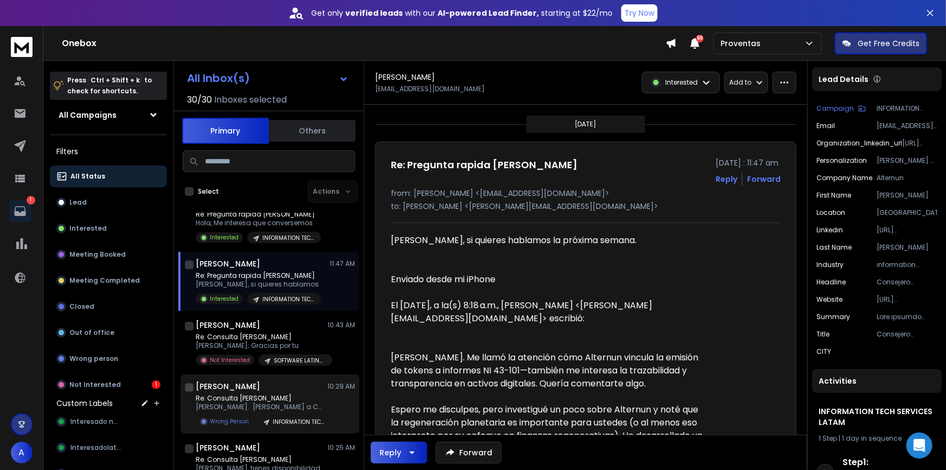
click at [306, 402] on p "Estimado Andrés. Copio a Camila" at bounding box center [261, 406] width 130 height 9
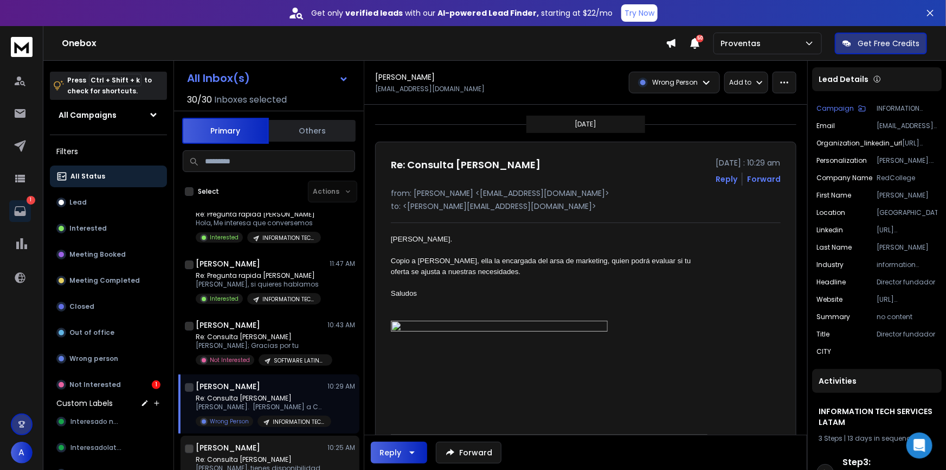
scroll to position [197, 0]
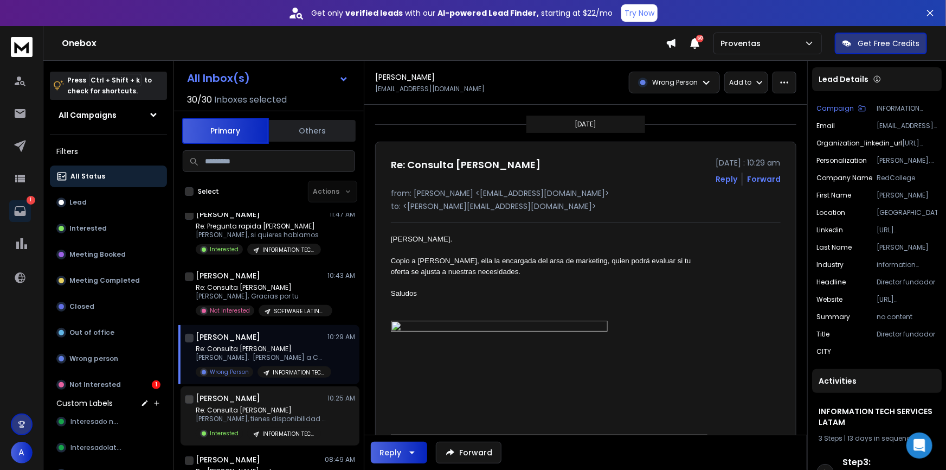
click at [301, 414] on p "hola Andres, tienes disponibilidad hoy" at bounding box center [261, 418] width 130 height 9
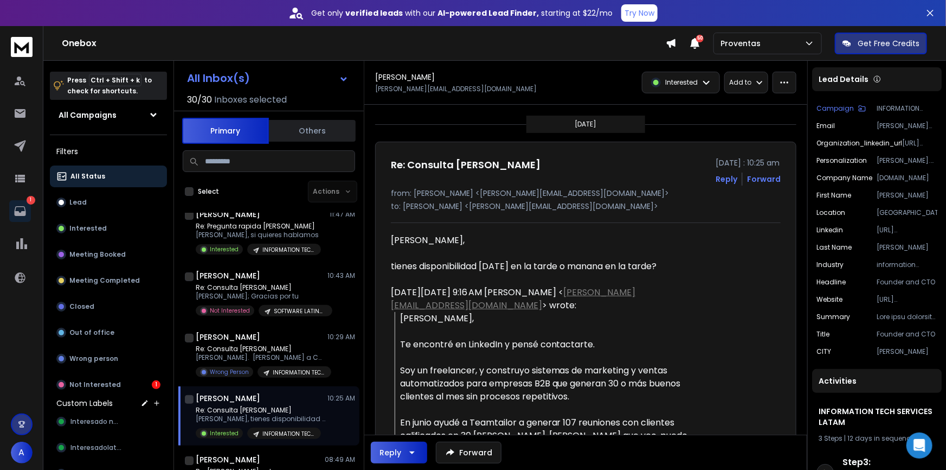
scroll to position [246, 0]
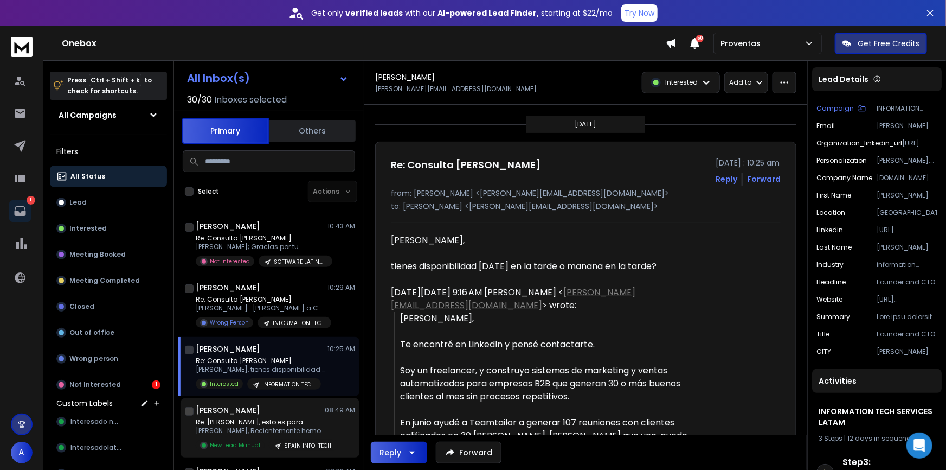
click at [302, 413] on div "Joan 08:49 AM" at bounding box center [275, 410] width 159 height 11
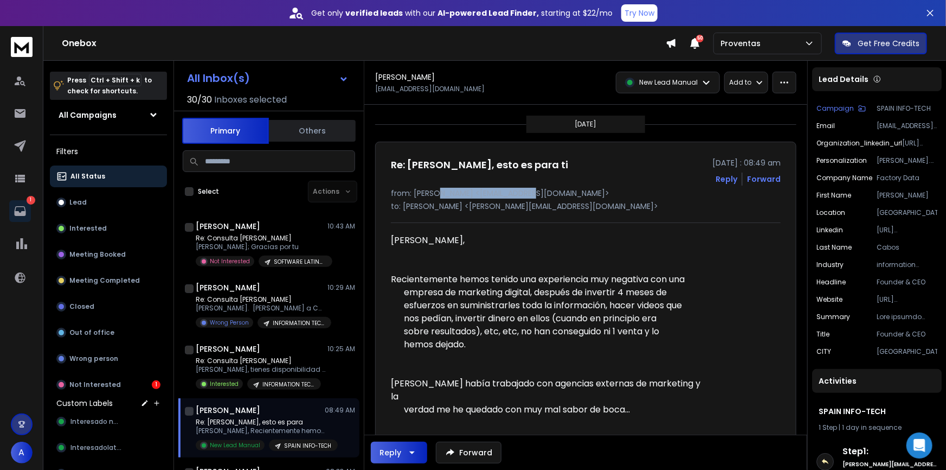
drag, startPoint x: 436, startPoint y: 194, endPoint x: 535, endPoint y: 197, distance: 99.3
click at [535, 197] on p "from: Joan <jcabos@factorydata.com>" at bounding box center [586, 193] width 390 height 11
copy p "jcabos@factorydata.com"
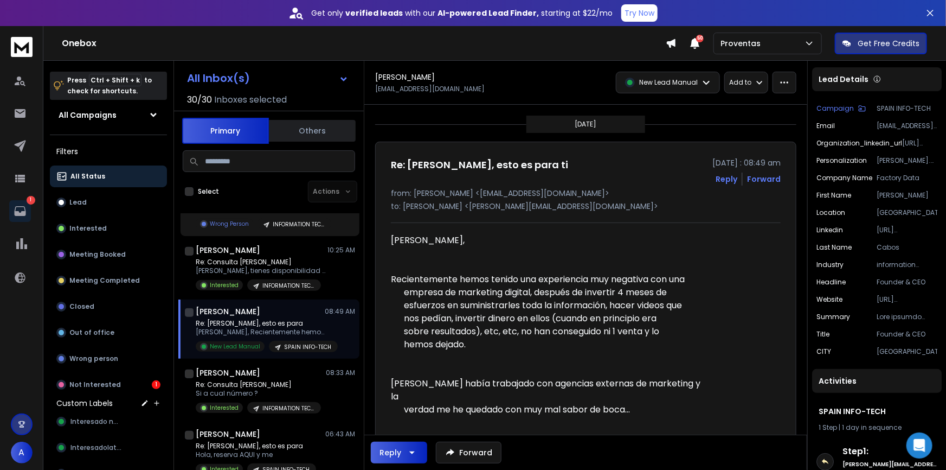
click at [258, 226] on div "INFORMATION TECH SERVICES LATAM" at bounding box center [295, 223] width 74 height 11
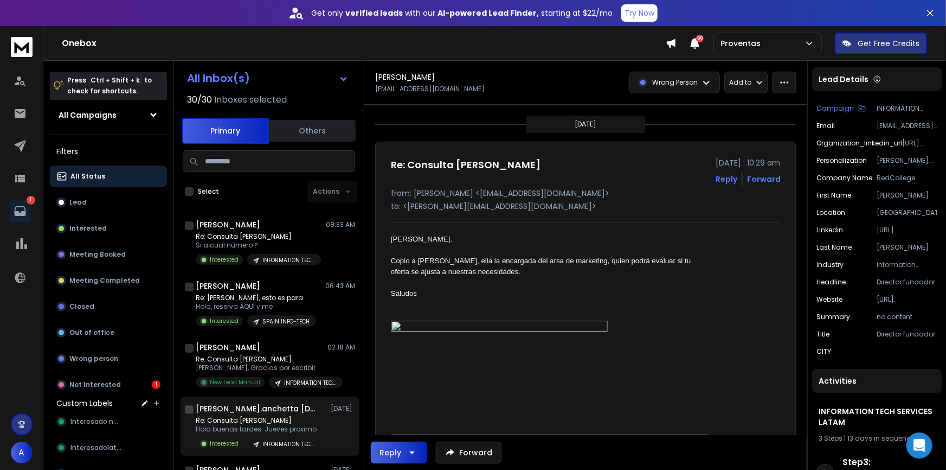
scroll to position [542, 0]
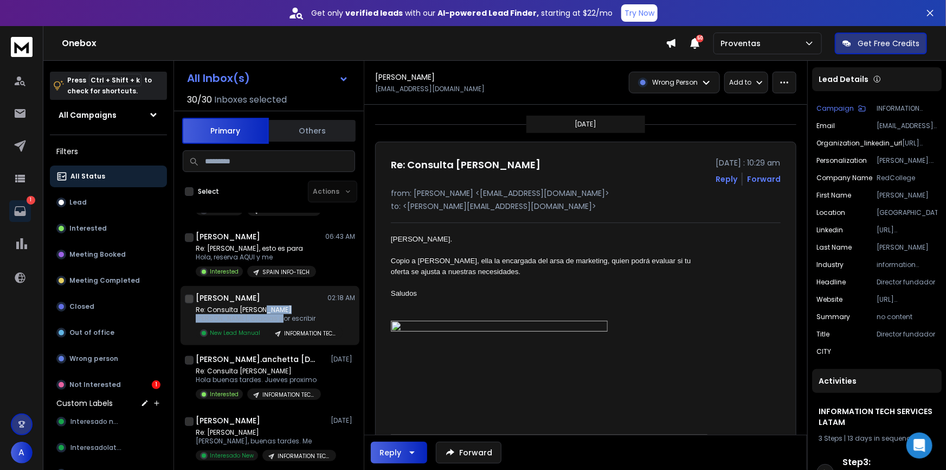
click at [276, 312] on div "Re: Consulta Alberto Hola Andres, Gracias por escribir New Lead Manual INFORMAT…" at bounding box center [269, 321] width 147 height 33
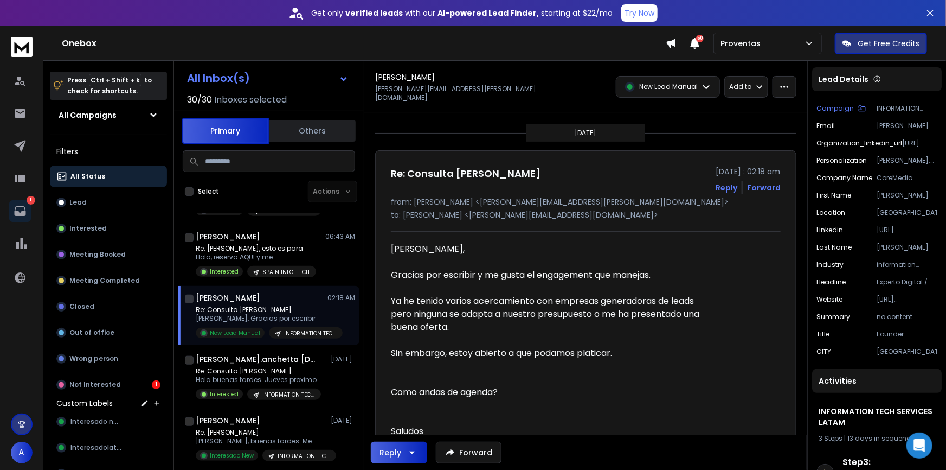
click at [471, 92] on p "alberto.dominguez@e-complace.mx" at bounding box center [479, 93] width 208 height 17
click at [291, 163] on input at bounding box center [269, 161] width 172 height 22
paste input "**********"
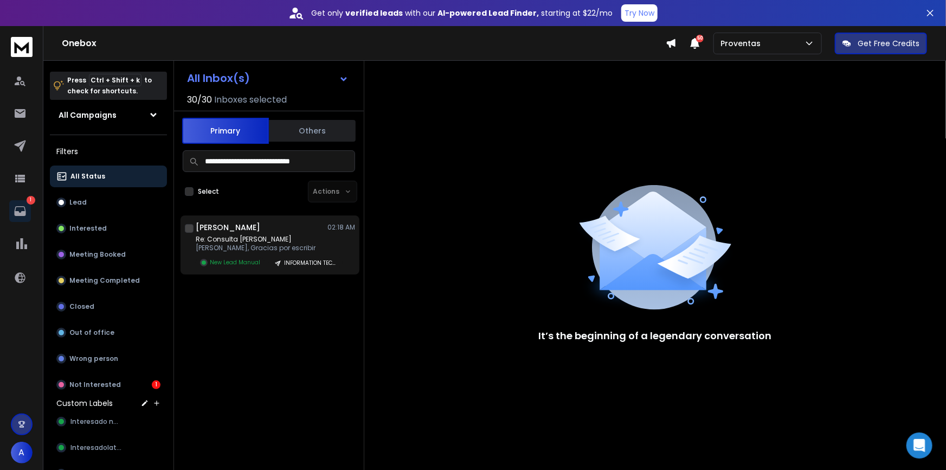
type input "**********"
click at [283, 244] on p "Hola Andres, Gracias por escribir" at bounding box center [261, 248] width 130 height 9
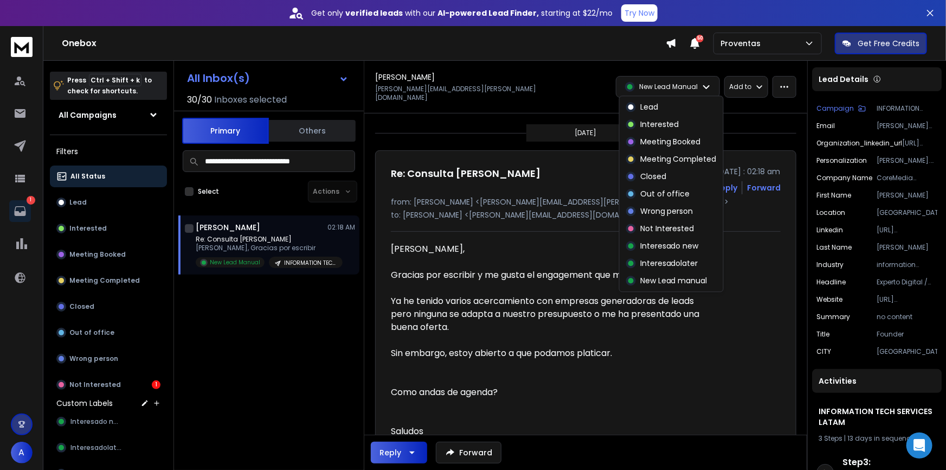
click at [705, 76] on div "New Lead Manual" at bounding box center [668, 86] width 103 height 21
click at [670, 246] on p "Interesado new" at bounding box center [670, 245] width 59 height 11
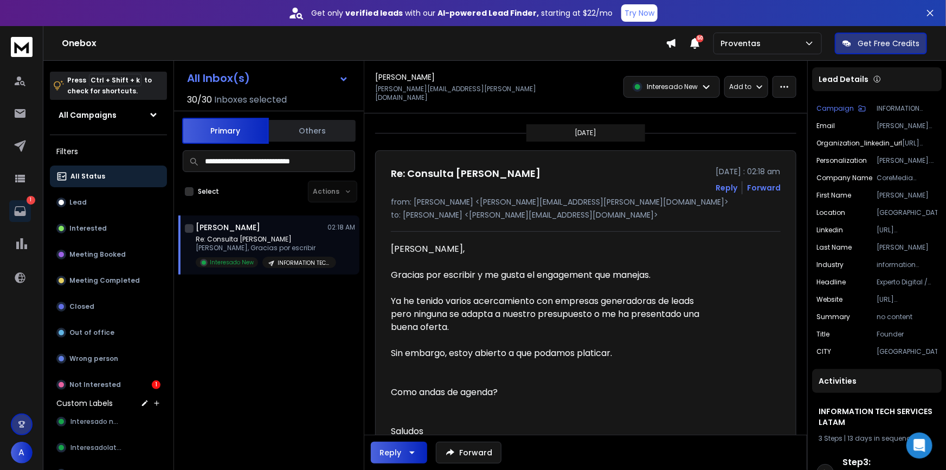
click at [270, 158] on input "**********" at bounding box center [269, 161] width 172 height 22
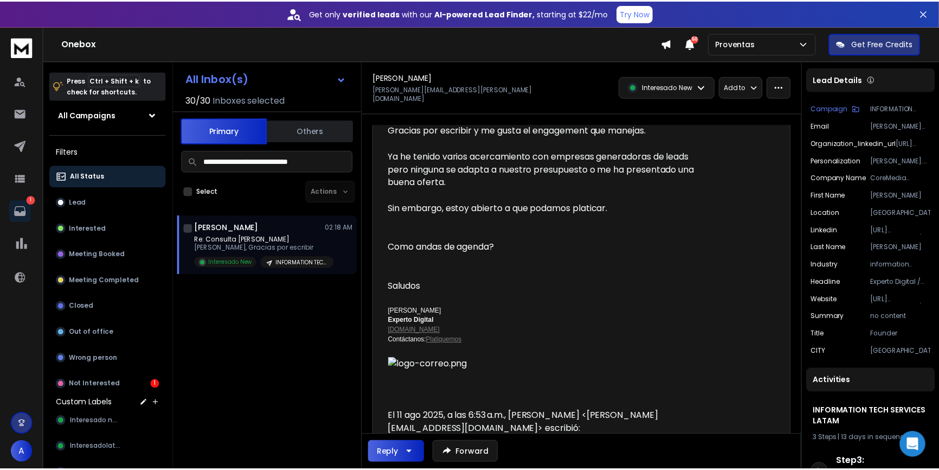
scroll to position [95, 0]
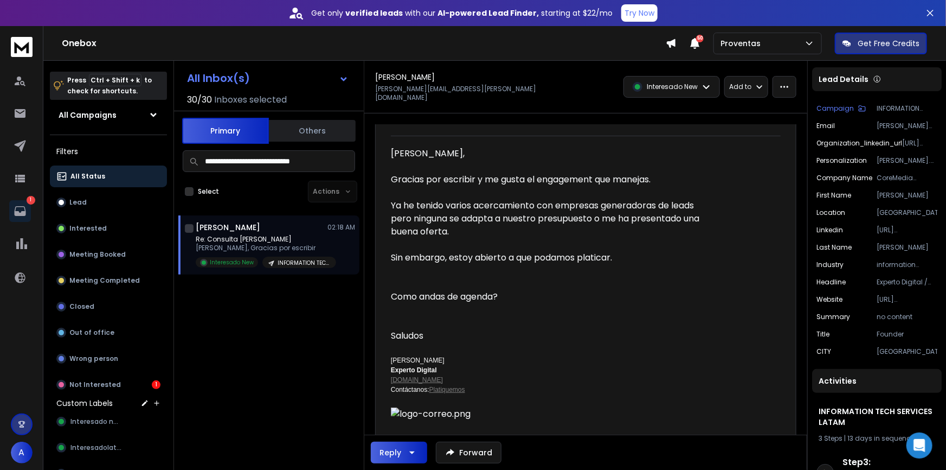
click at [447, 88] on p "alberto.dominguez@e-complace.mx" at bounding box center [479, 93] width 208 height 17
click at [881, 177] on p "CoreMedia Portugal" at bounding box center [907, 178] width 61 height 9
click at [919, 230] on p "http://www.linkedin.com/in/alberto-dom%c3%adnguez-55301212" at bounding box center [907, 230] width 61 height 9
click at [897, 330] on p "Founder" at bounding box center [907, 334] width 61 height 9
click at [886, 352] on p "Mexico City" at bounding box center [907, 351] width 61 height 9
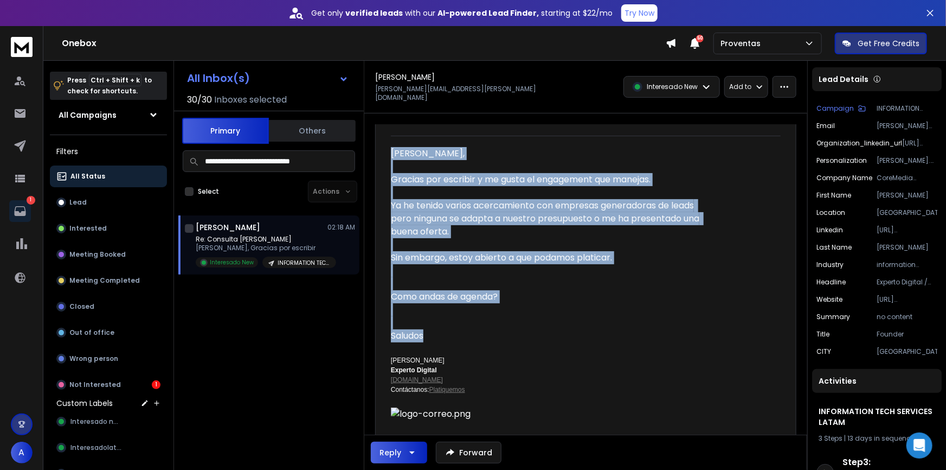
drag, startPoint x: 389, startPoint y: 144, endPoint x: 511, endPoint y: 326, distance: 219.6
copy div "Hola Andres, Gracias por escribir y me gusta el engagement que manejas. Ya he t…"
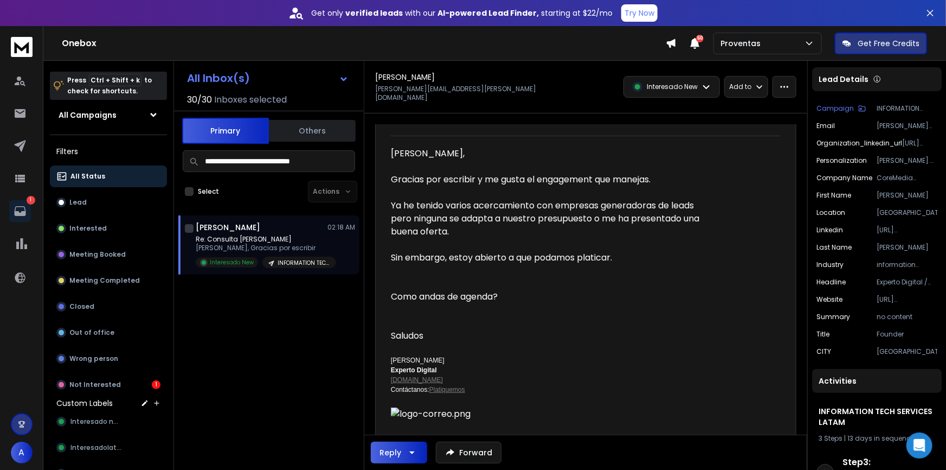
click at [896, 296] on p "http://www.coremedia.com" at bounding box center [907, 299] width 61 height 9
click at [29, 209] on link "1" at bounding box center [20, 211] width 22 height 22
click at [12, 138] on link at bounding box center [20, 146] width 22 height 22
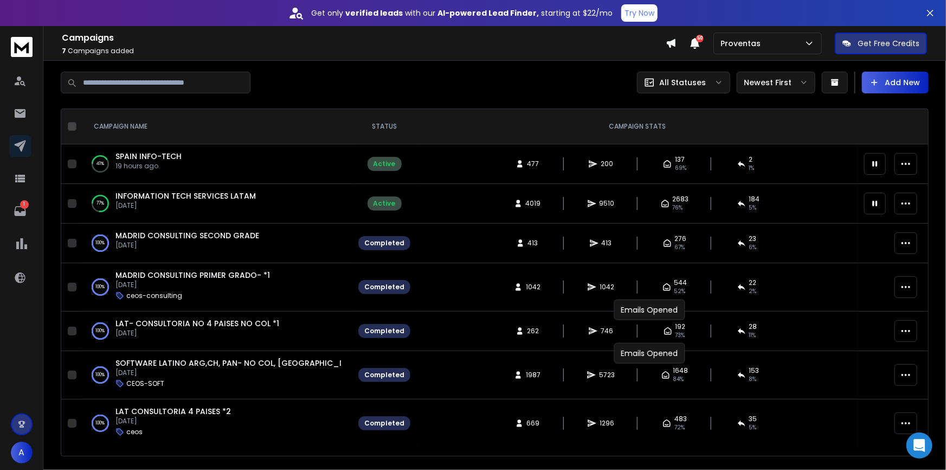
drag, startPoint x: 655, startPoint y: 381, endPoint x: 649, endPoint y: 400, distance: 19.7
click at [652, 390] on td "1987 5723 1648 84 % 153 8 %" at bounding box center [637, 375] width 441 height 48
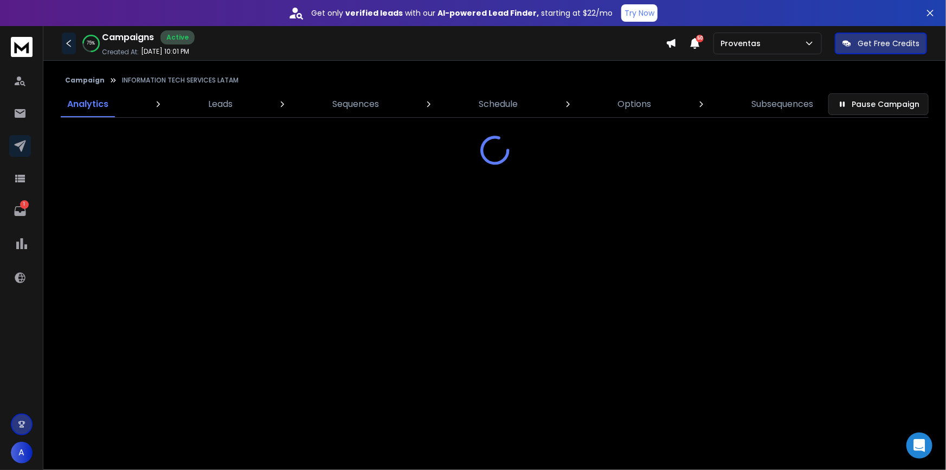
click at [69, 44] on icon at bounding box center [68, 43] width 4 height 7
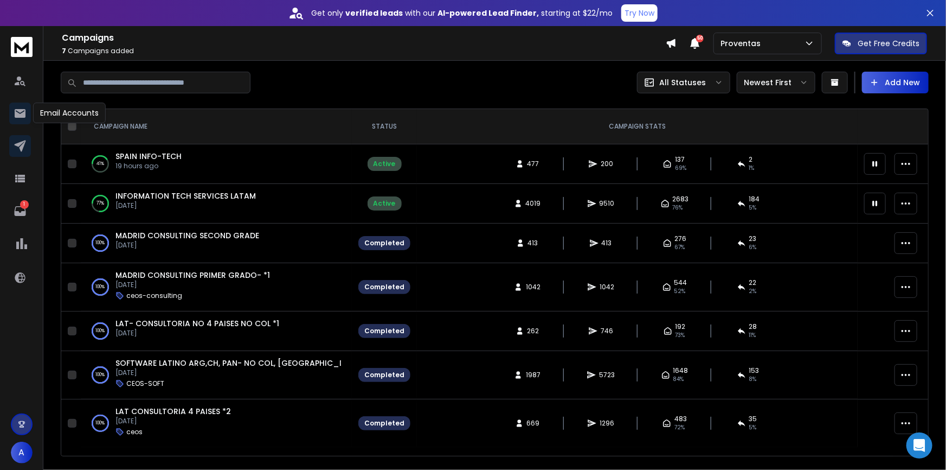
click at [18, 109] on icon at bounding box center [20, 113] width 11 height 9
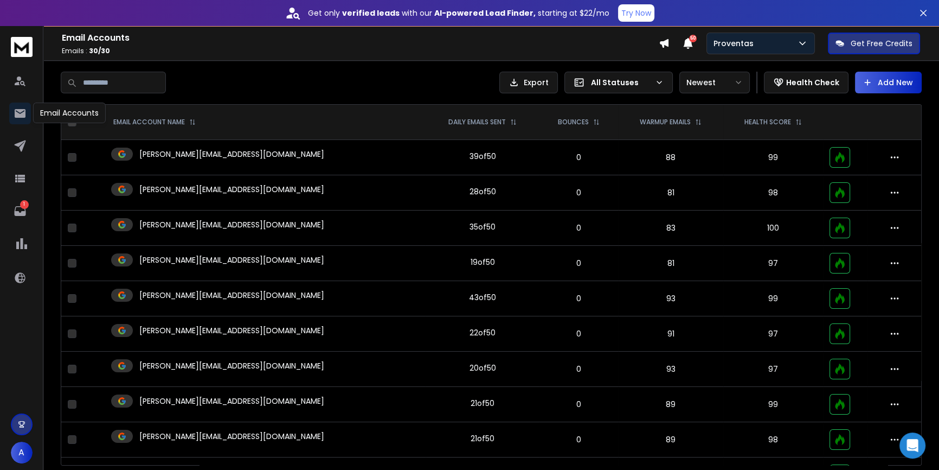
click at [766, 47] on div "Proventas" at bounding box center [761, 43] width 94 height 11
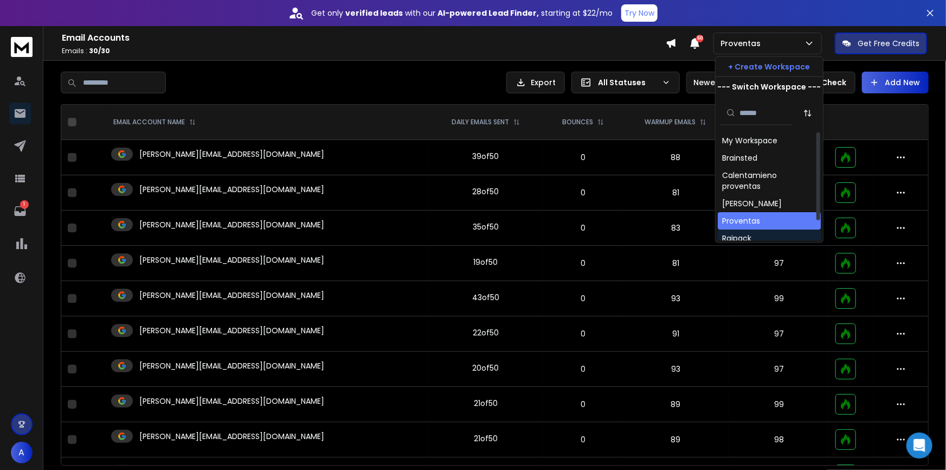
click at [758, 236] on div "Rajpack" at bounding box center [769, 237] width 103 height 17
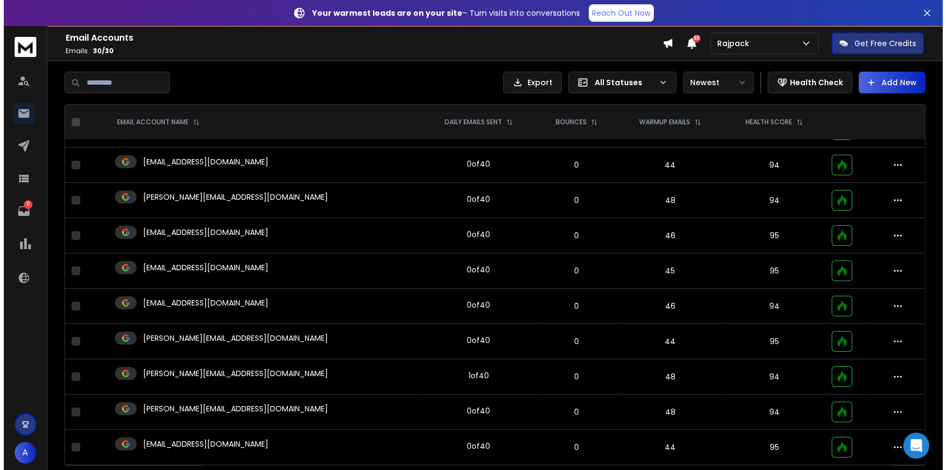
scroll to position [148, 0]
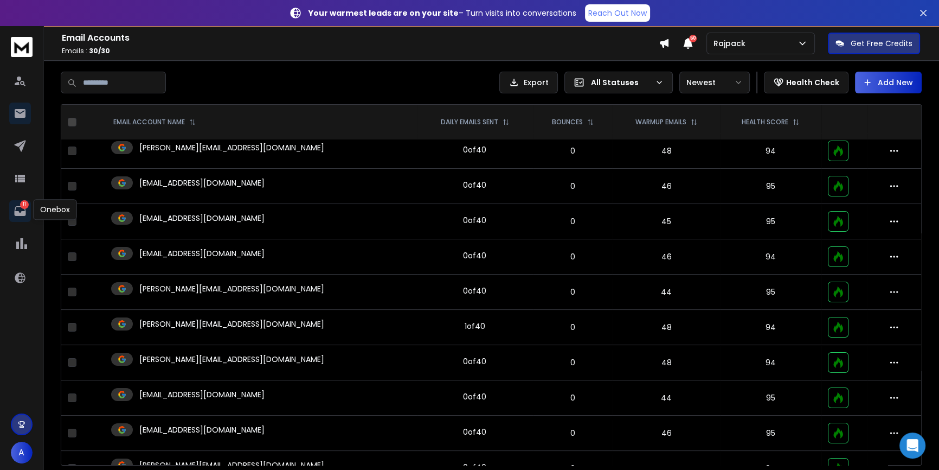
click at [21, 207] on icon at bounding box center [20, 210] width 13 height 13
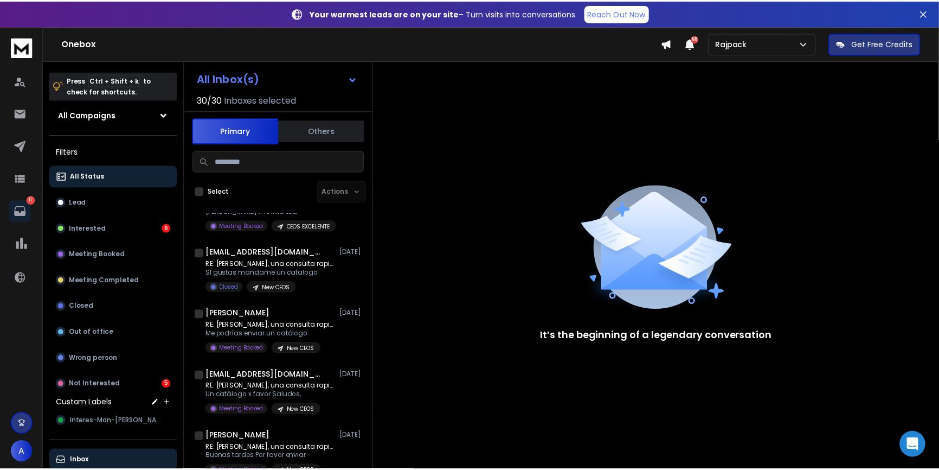
scroll to position [2268, 0]
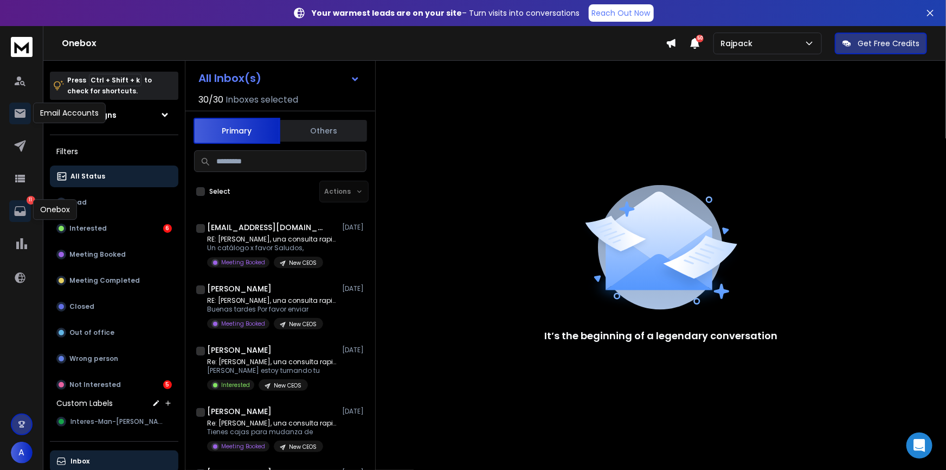
click at [15, 112] on icon at bounding box center [20, 113] width 11 height 9
